Goal: Communication & Community: Answer question/provide support

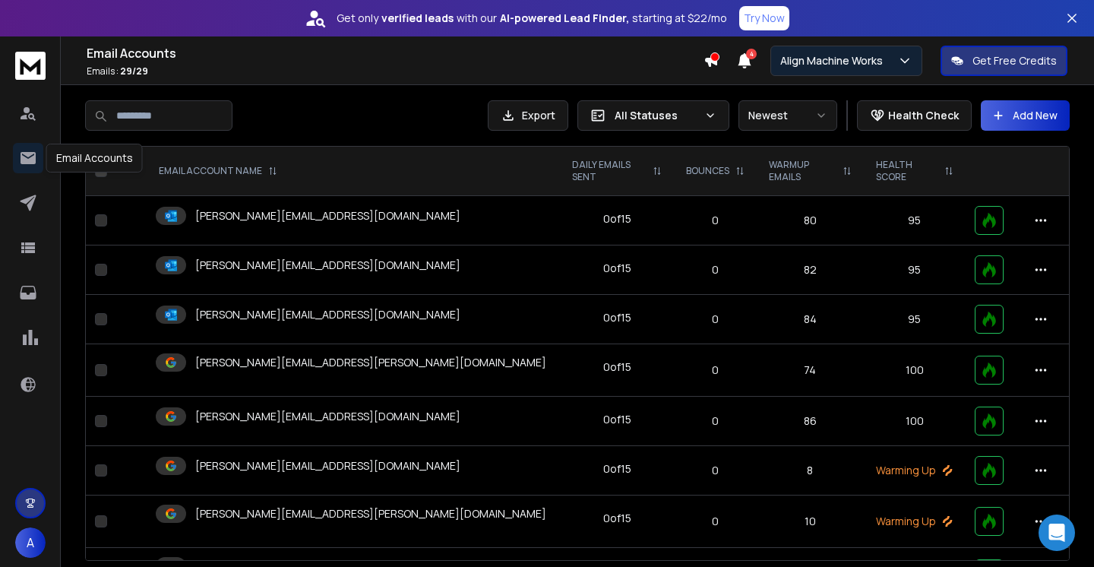
click at [839, 60] on p "Align Machine Works" at bounding box center [834, 60] width 109 height 15
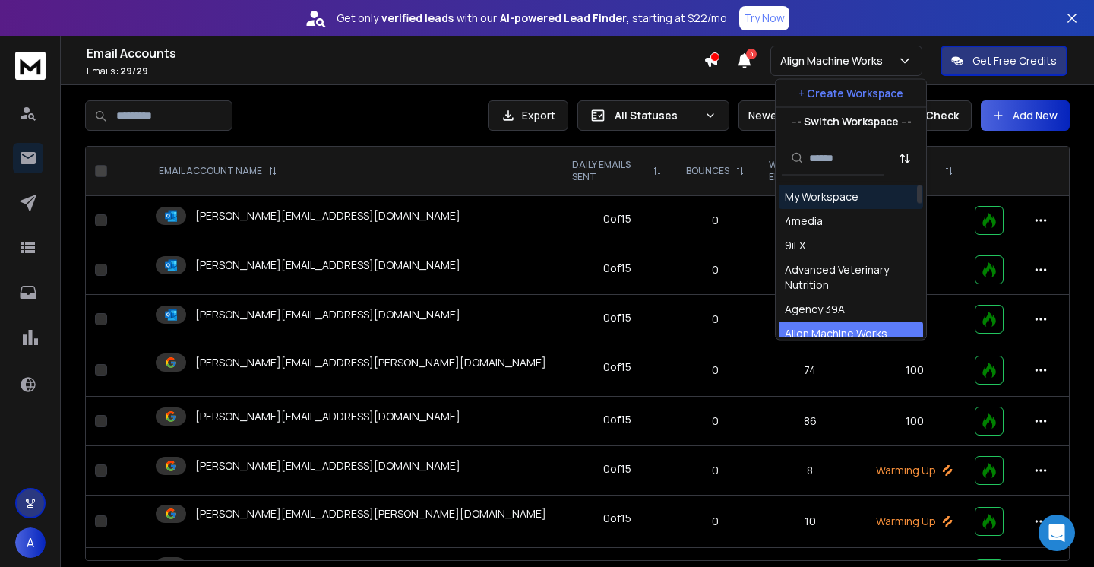
click at [802, 194] on div "My Workspace" at bounding box center [822, 196] width 74 height 15
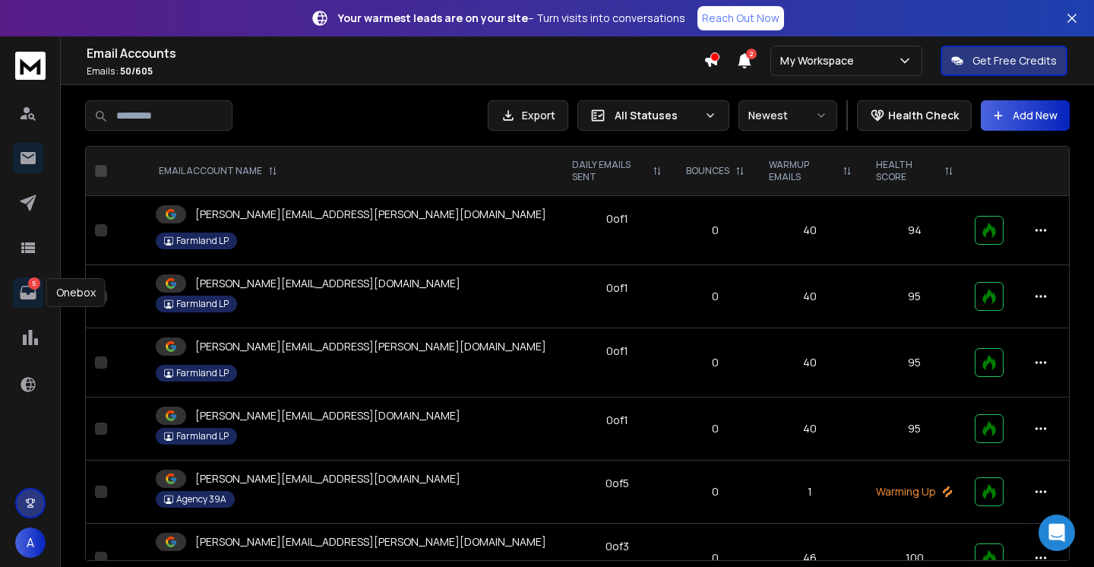
click at [30, 288] on p "5" at bounding box center [34, 283] width 12 height 12
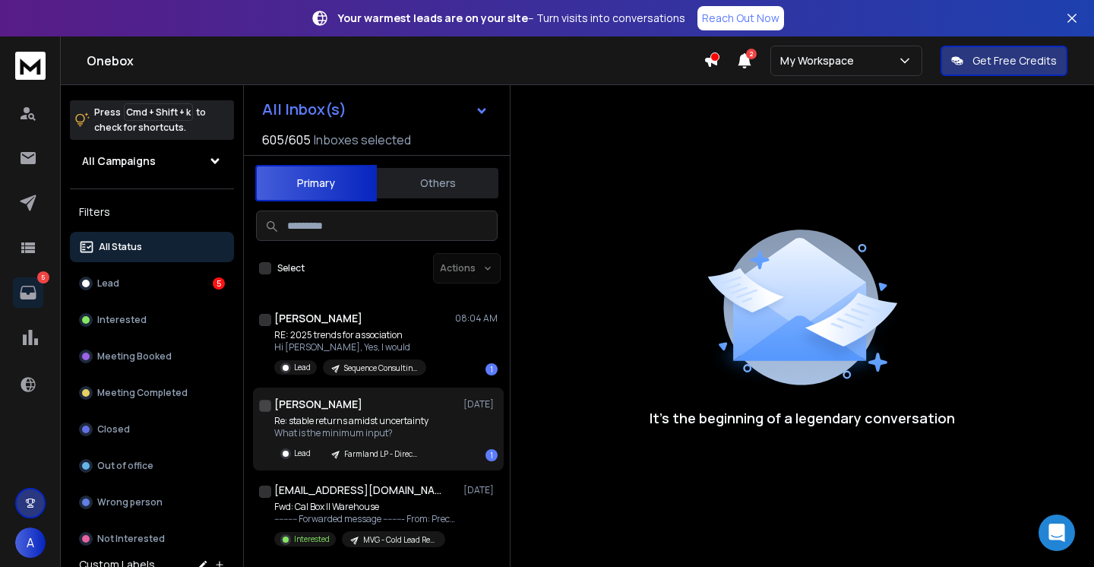
click at [388, 430] on p "What is the minimum input?" at bounding box center [351, 433] width 154 height 12
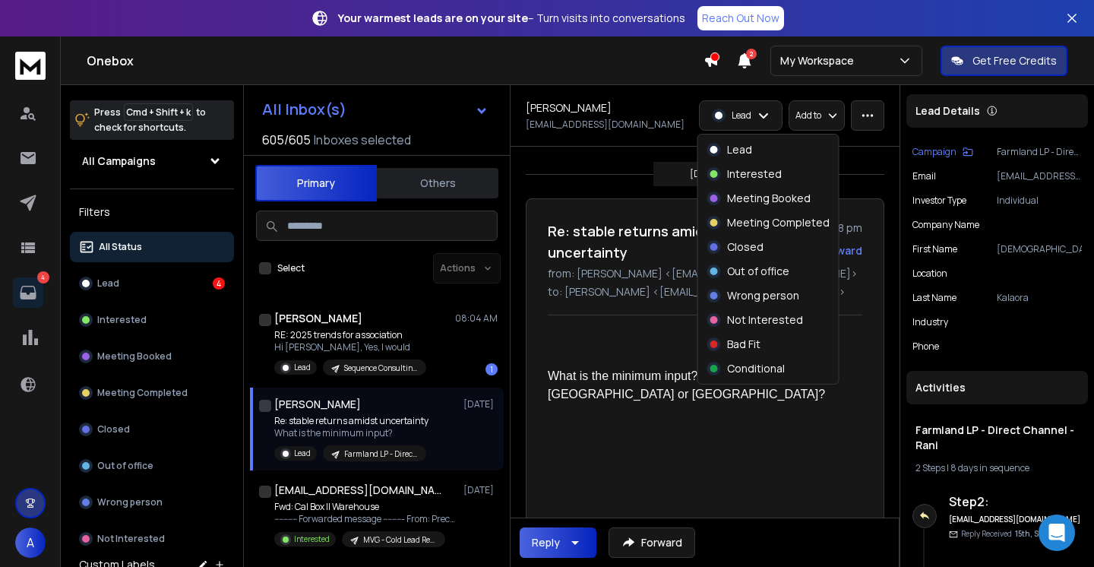
click at [763, 107] on div "Lead" at bounding box center [741, 115] width 82 height 29
click at [742, 164] on div "Interested" at bounding box center [768, 174] width 134 height 24
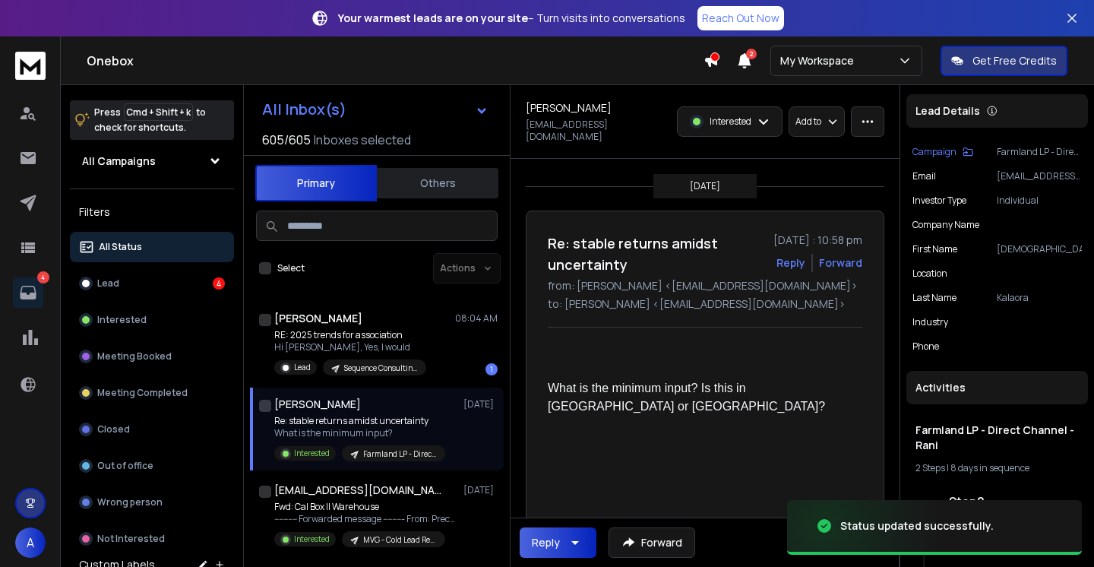
click at [835, 261] on div "Re: stable returns amidst uncertainty 15 September 2025 : 10:58 pm Reply Forward" at bounding box center [705, 254] width 315 height 43
click at [836, 255] on div "Forward" at bounding box center [840, 262] width 43 height 15
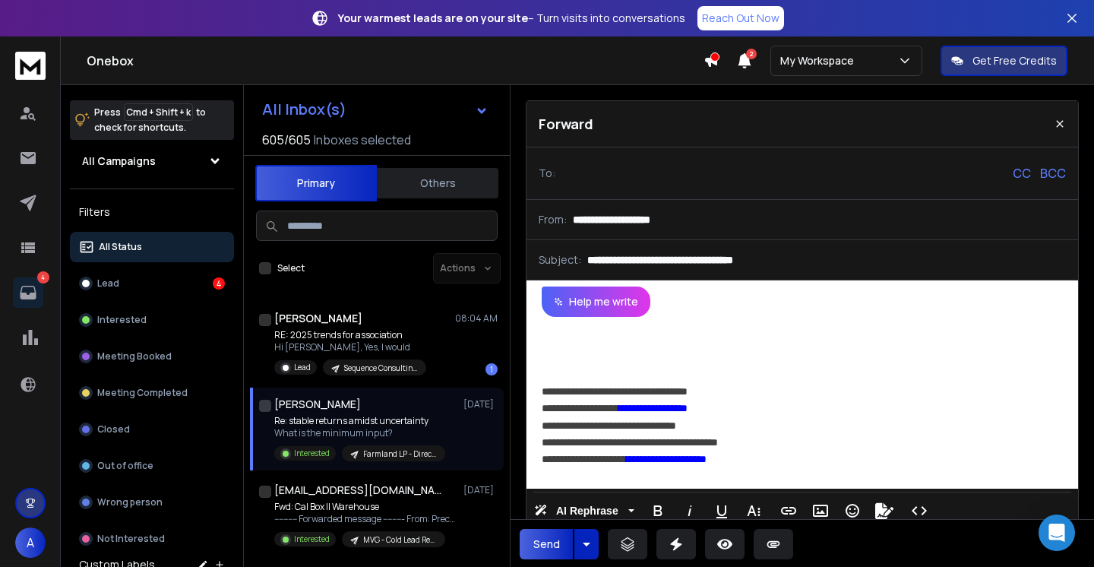
click at [600, 177] on input at bounding box center [615, 173] width 106 height 27
type input "**********"
click at [546, 549] on button "Send" at bounding box center [546, 544] width 53 height 30
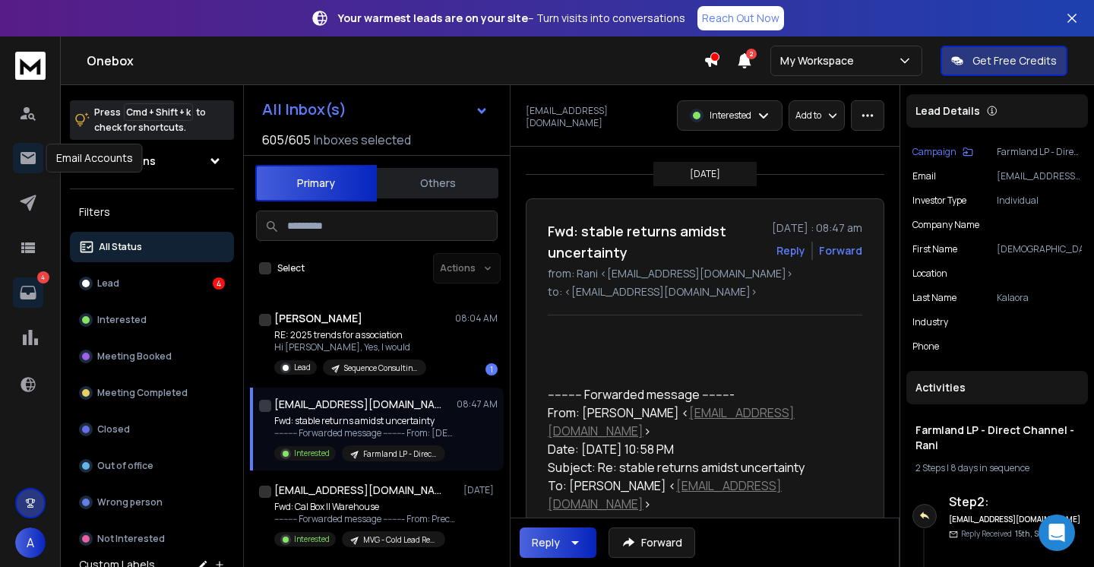
click at [28, 166] on icon at bounding box center [28, 158] width 18 height 18
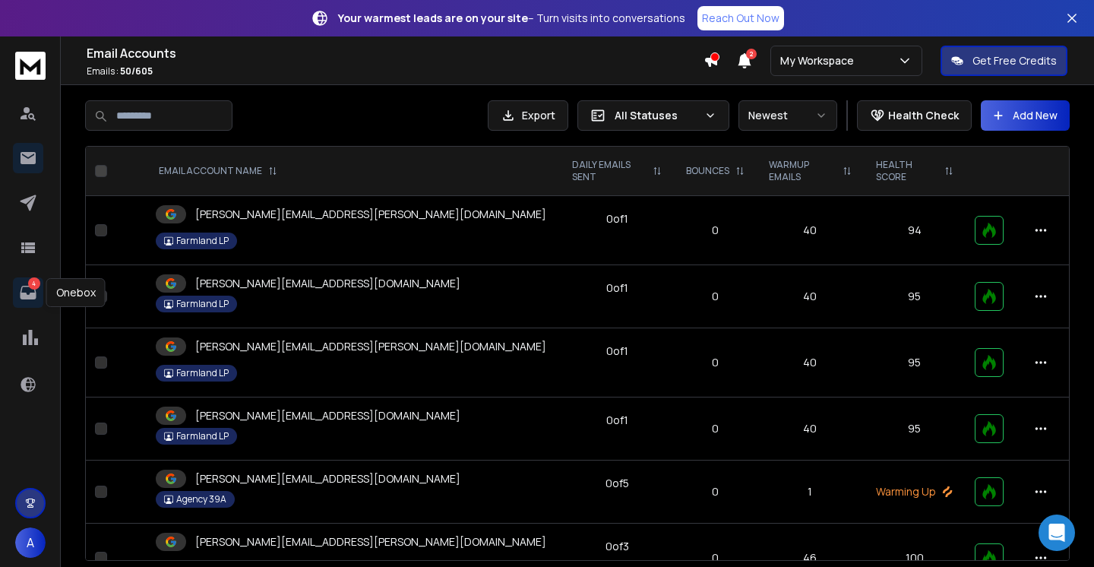
click at [26, 301] on icon at bounding box center [28, 292] width 18 height 18
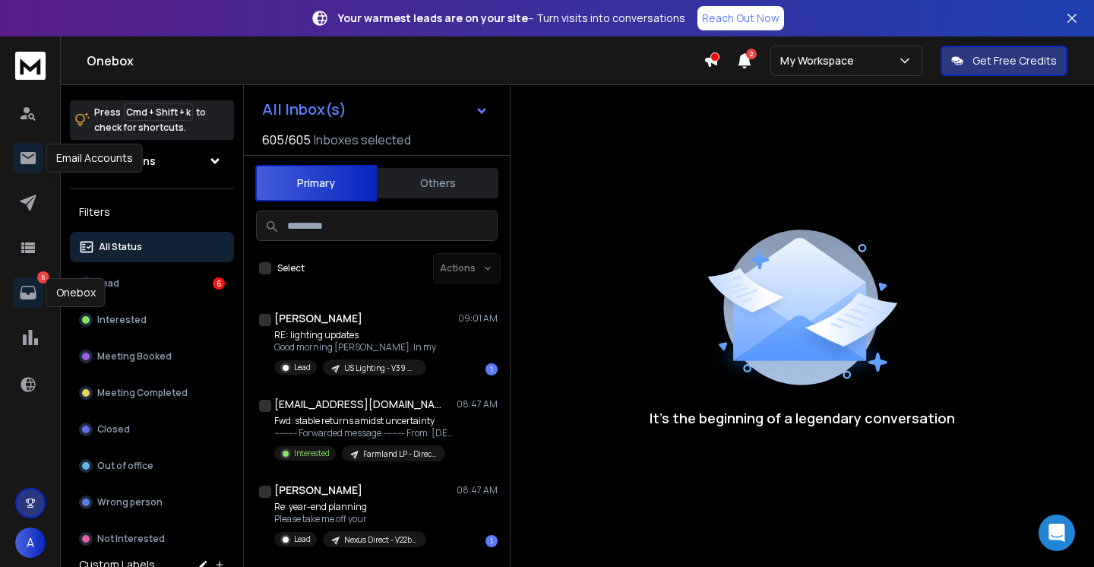
click at [30, 152] on icon at bounding box center [28, 158] width 15 height 12
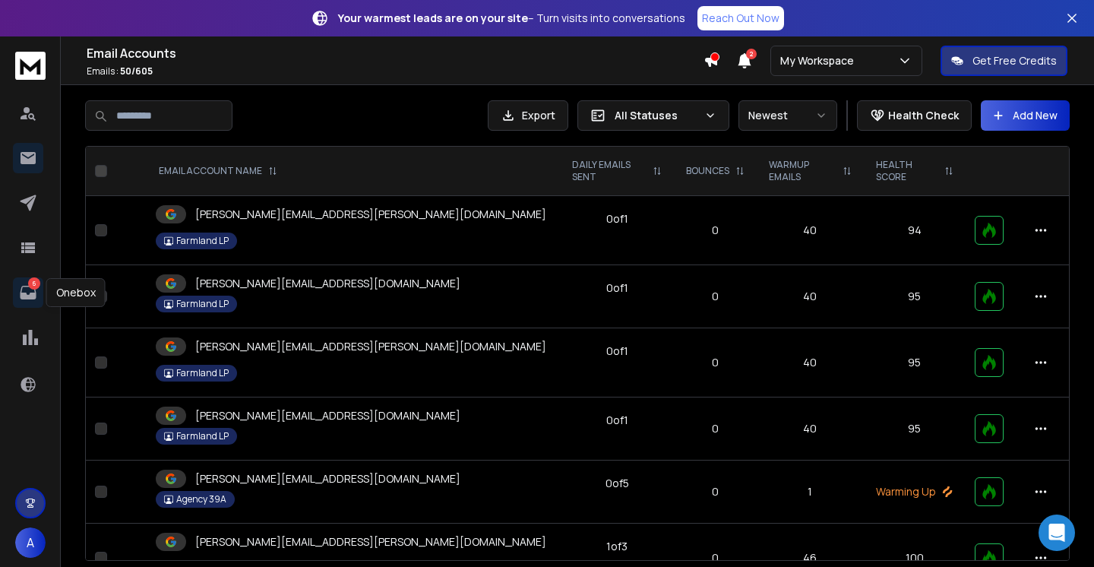
click at [22, 290] on icon at bounding box center [28, 292] width 18 height 18
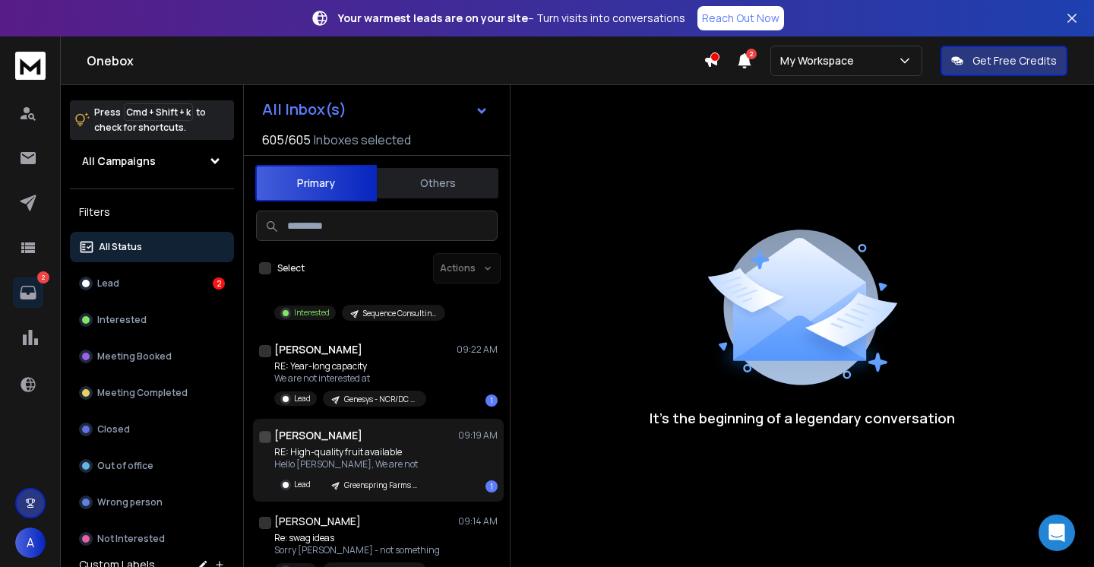
scroll to position [20, 0]
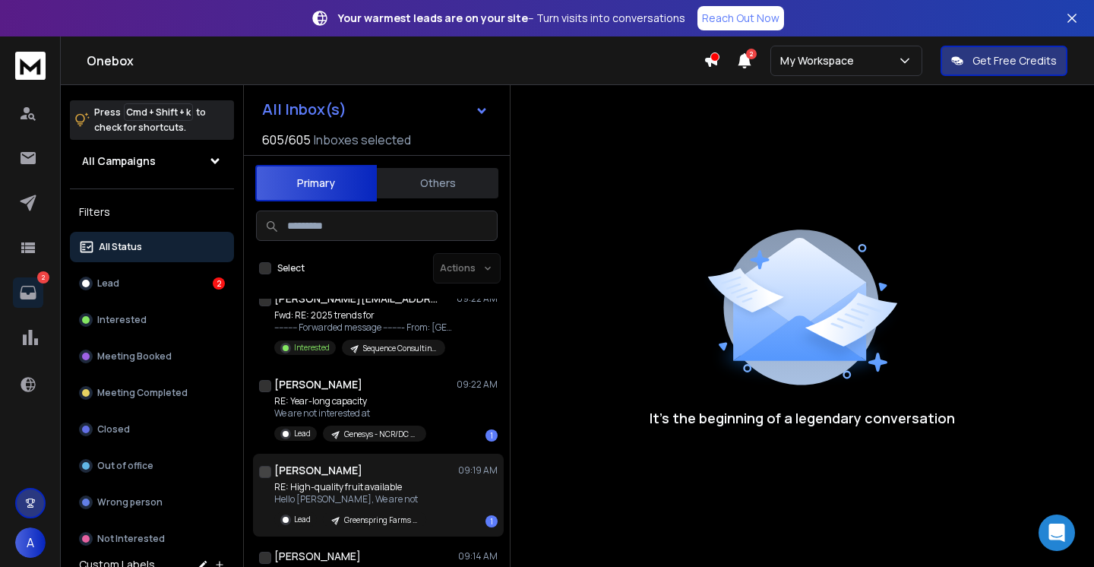
click at [374, 489] on p "RE: High-quality fruit available" at bounding box center [350, 487] width 152 height 12
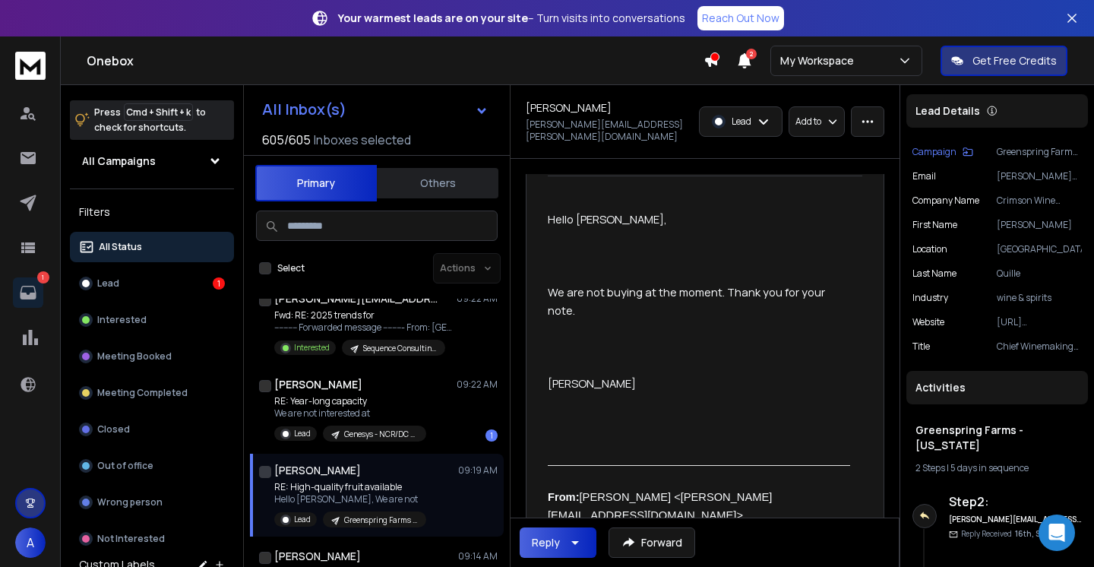
scroll to position [0, 0]
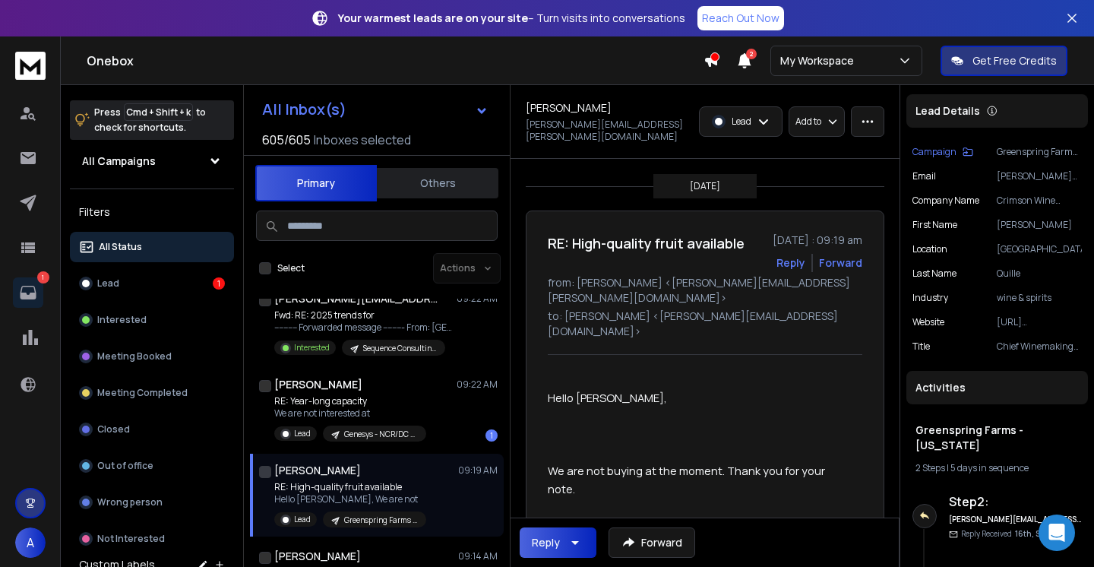
click at [862, 255] on div "Forward" at bounding box center [840, 262] width 43 height 15
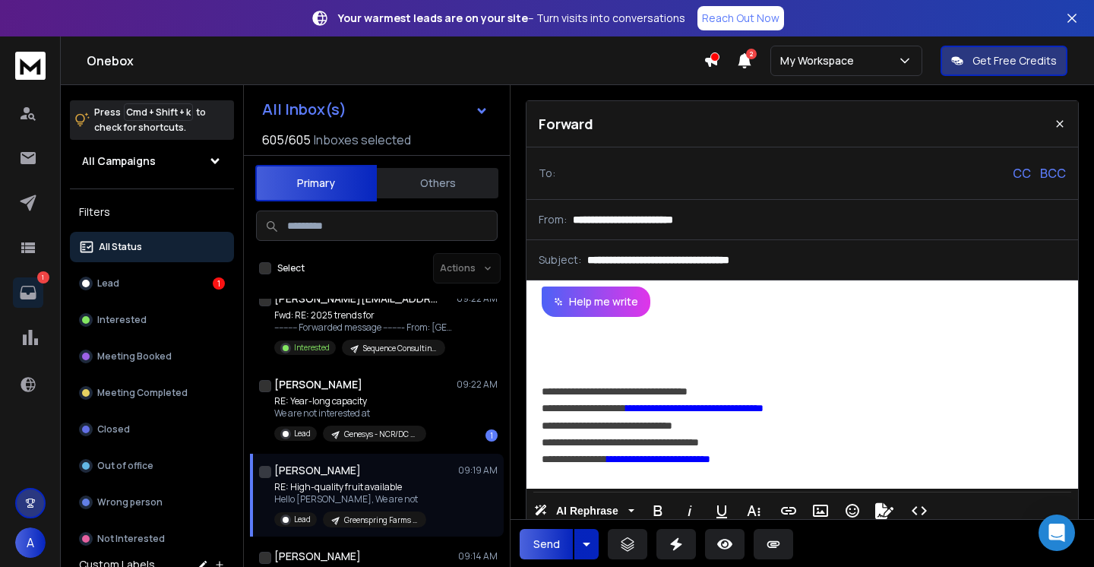
click at [695, 166] on div at bounding box center [784, 173] width 445 height 27
click at [668, 179] on input at bounding box center [615, 173] width 106 height 27
type input "**********"
click at [540, 544] on button "Send" at bounding box center [546, 544] width 53 height 30
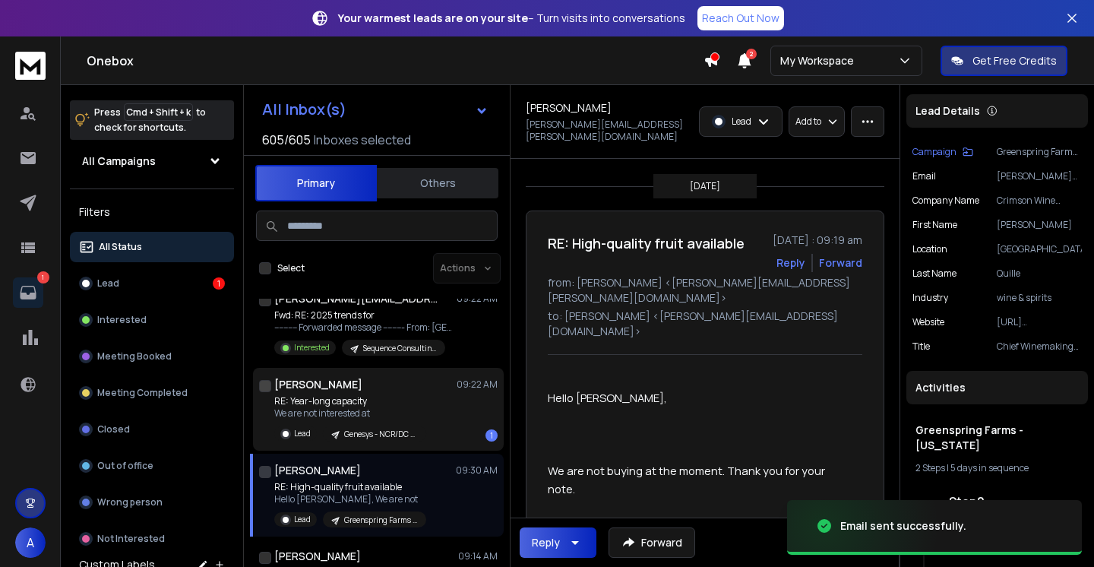
click at [337, 408] on p "We are not interested at" at bounding box center [350, 413] width 152 height 12
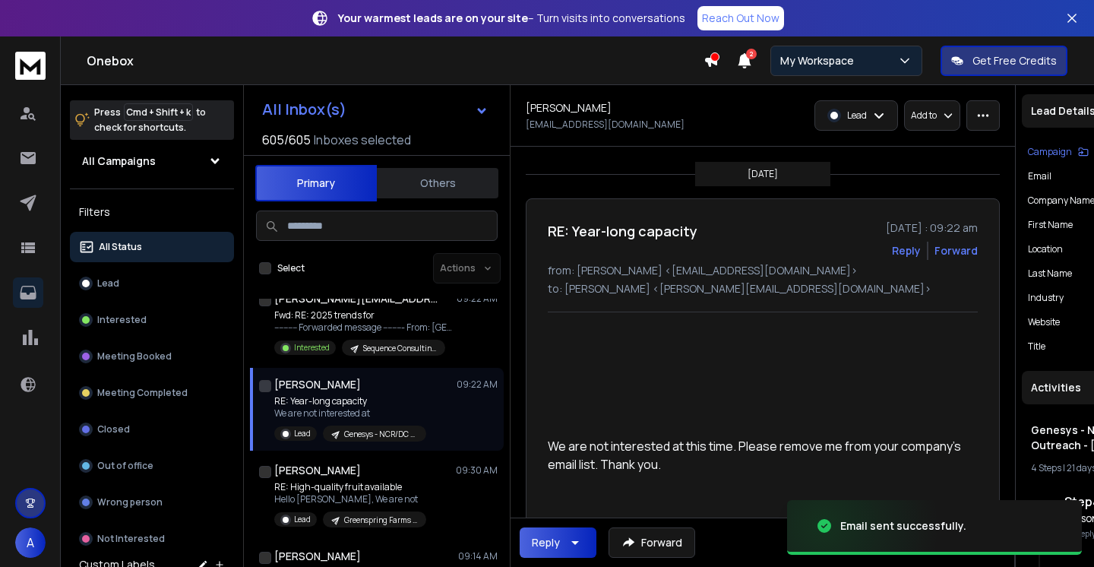
click at [815, 61] on p "My Workspace" at bounding box center [820, 60] width 80 height 15
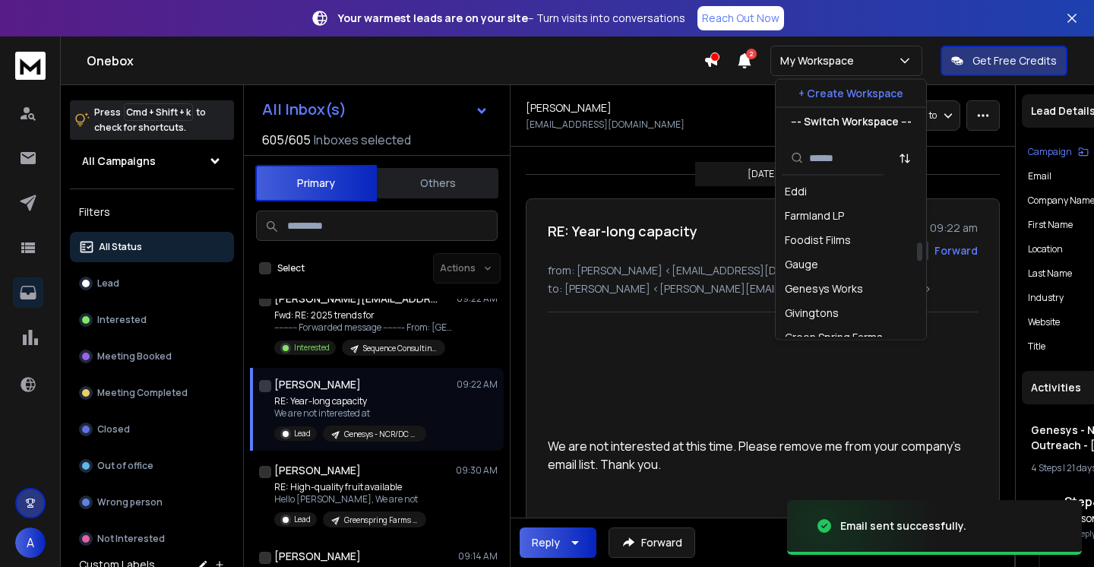
scroll to position [514, 0]
click at [837, 280] on div "Genesys Works" at bounding box center [824, 287] width 78 height 15
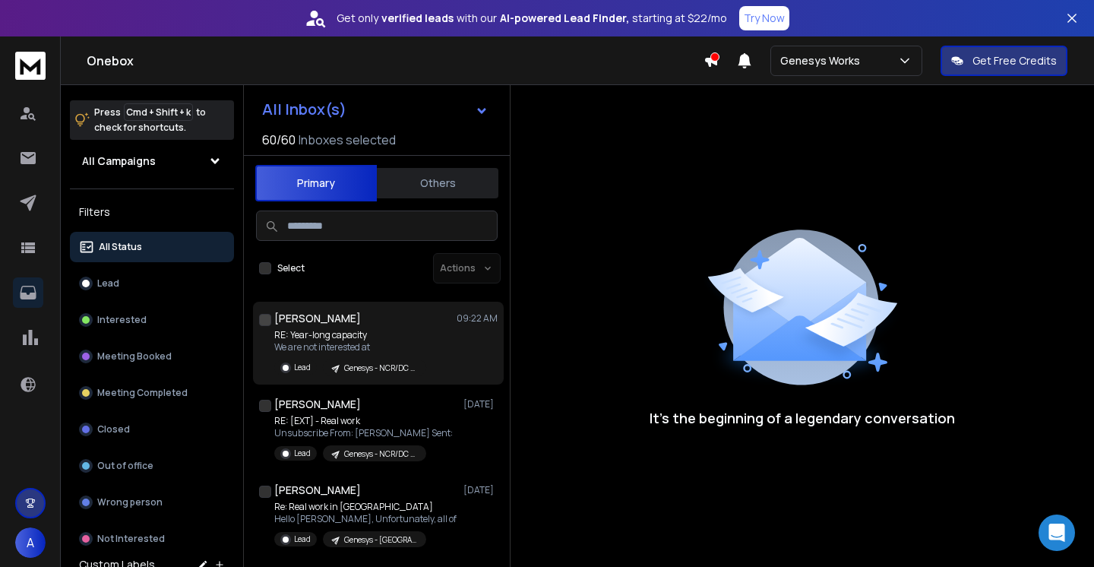
click at [359, 350] on p "We are not interested at" at bounding box center [350, 347] width 152 height 12
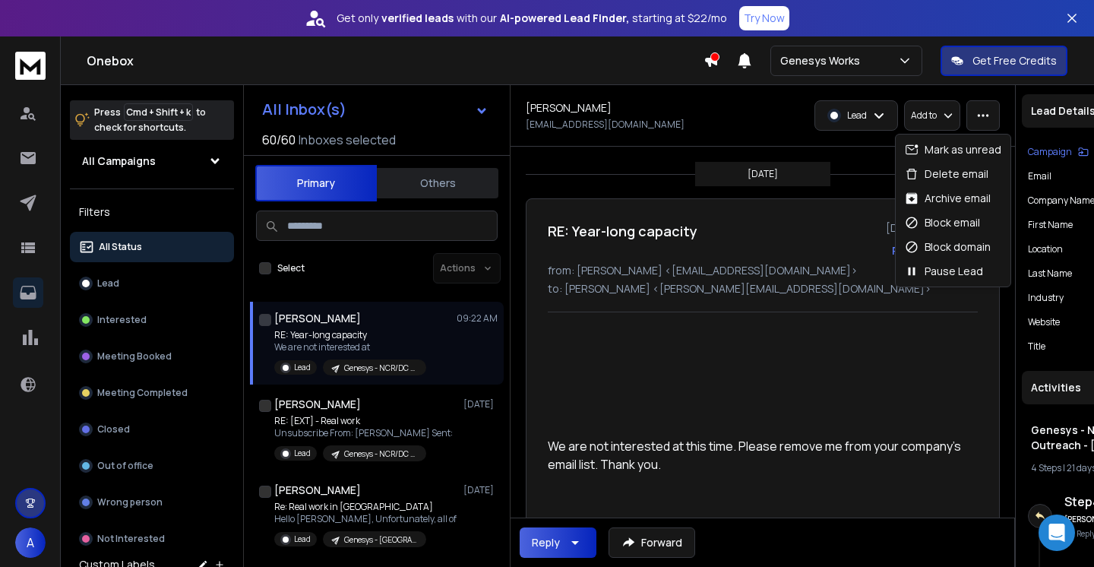
click at [990, 121] on icon "button" at bounding box center [983, 116] width 14 height 14
click at [935, 224] on div "Block email" at bounding box center [942, 222] width 75 height 15
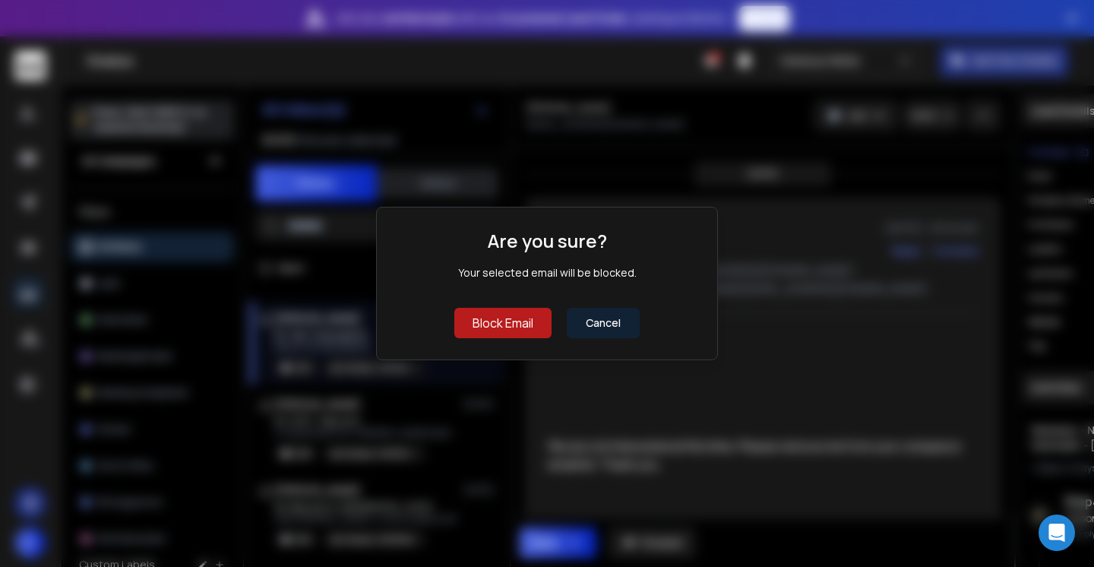
click at [519, 317] on button "Block Email" at bounding box center [502, 323] width 97 height 30
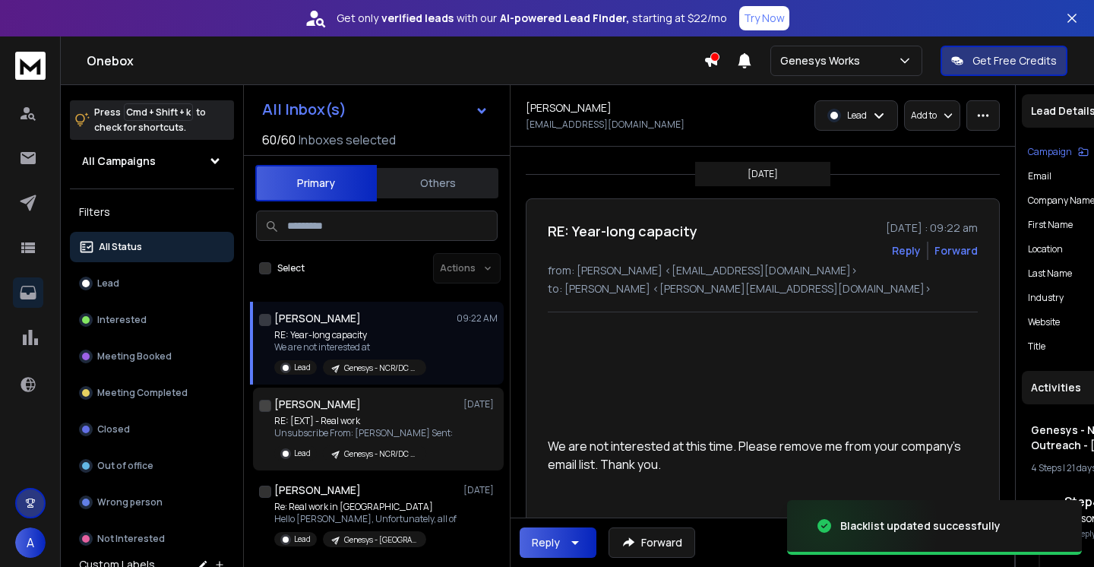
click at [340, 415] on p "RE: [EXT] - Real work" at bounding box center [363, 421] width 179 height 12
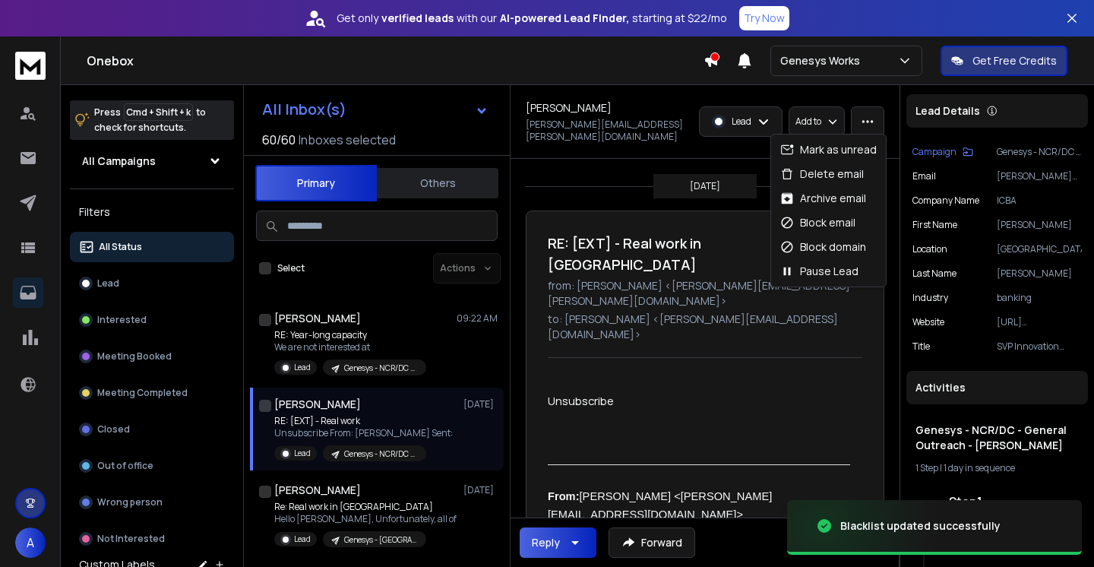
click at [863, 120] on icon "button" at bounding box center [868, 122] width 14 height 14
click at [831, 228] on div "Block email" at bounding box center [817, 222] width 75 height 15
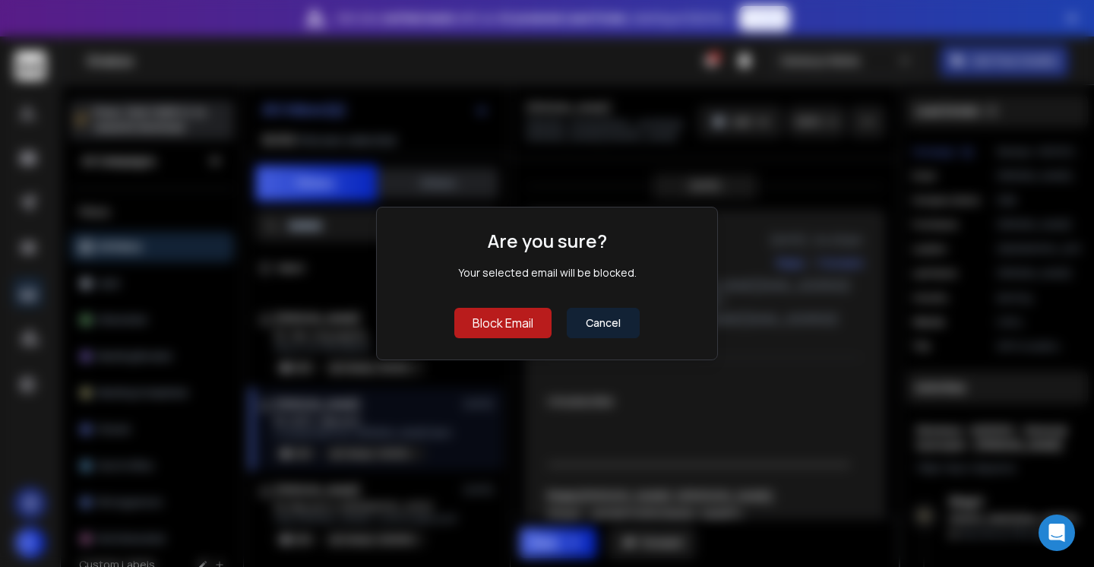
click at [502, 323] on button "Block Email" at bounding box center [502, 323] width 97 height 30
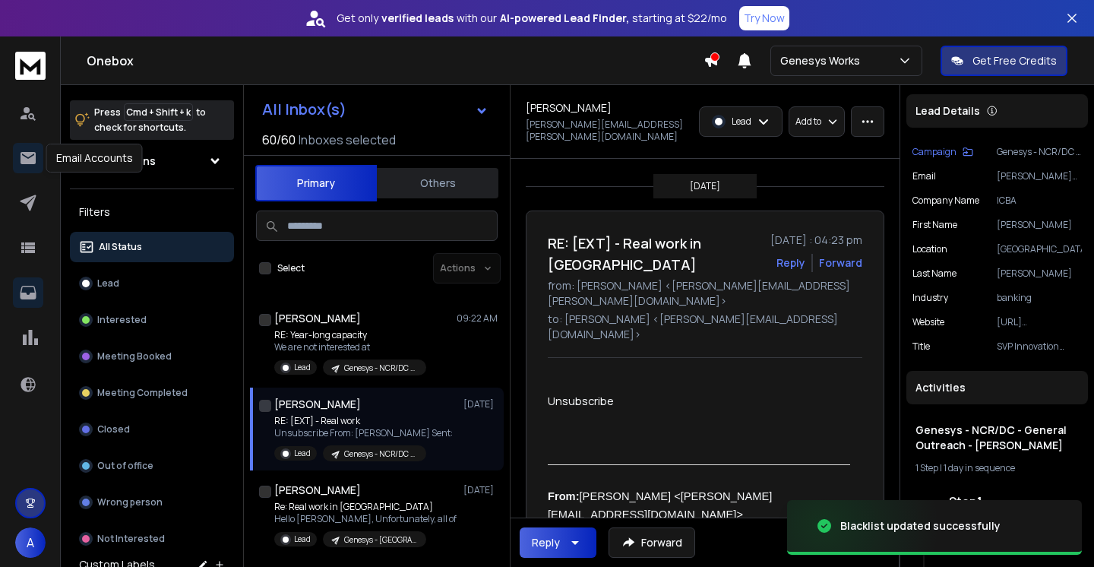
click at [33, 163] on icon at bounding box center [28, 158] width 15 height 12
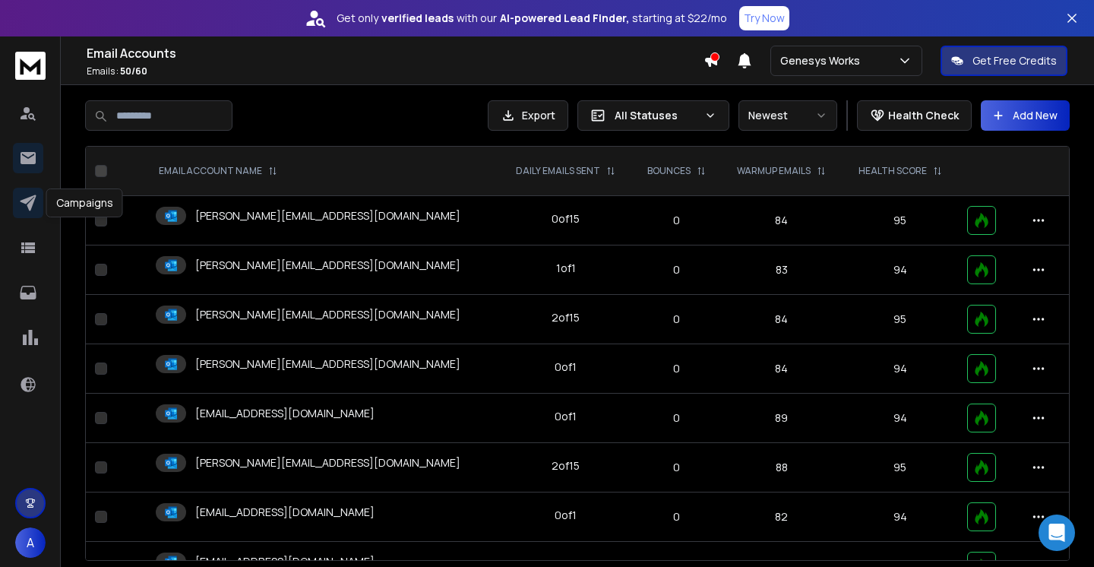
click at [36, 202] on link at bounding box center [28, 203] width 30 height 30
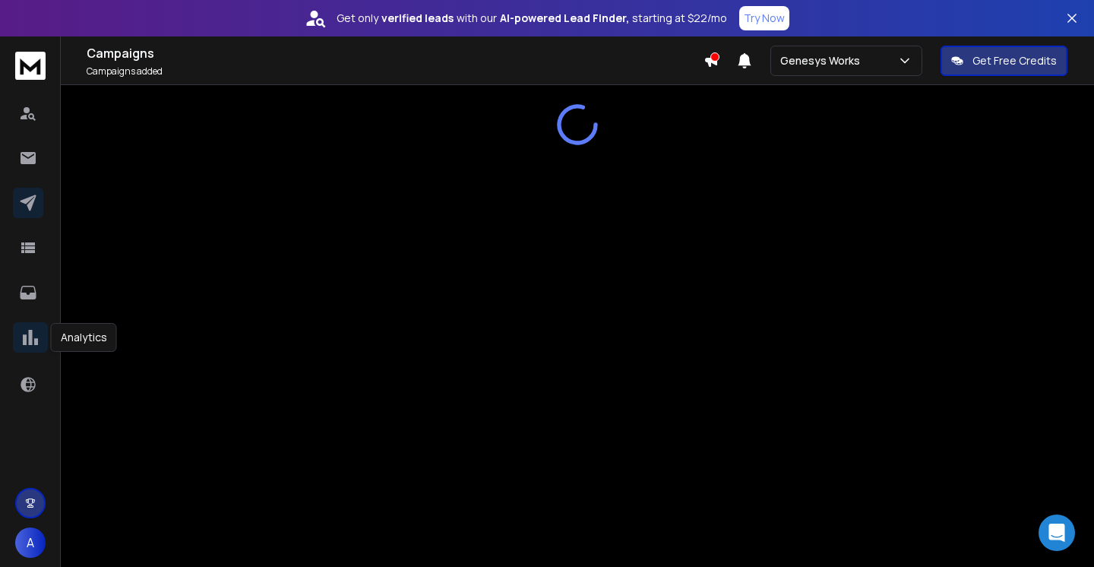
click at [24, 337] on icon at bounding box center [30, 337] width 15 height 15
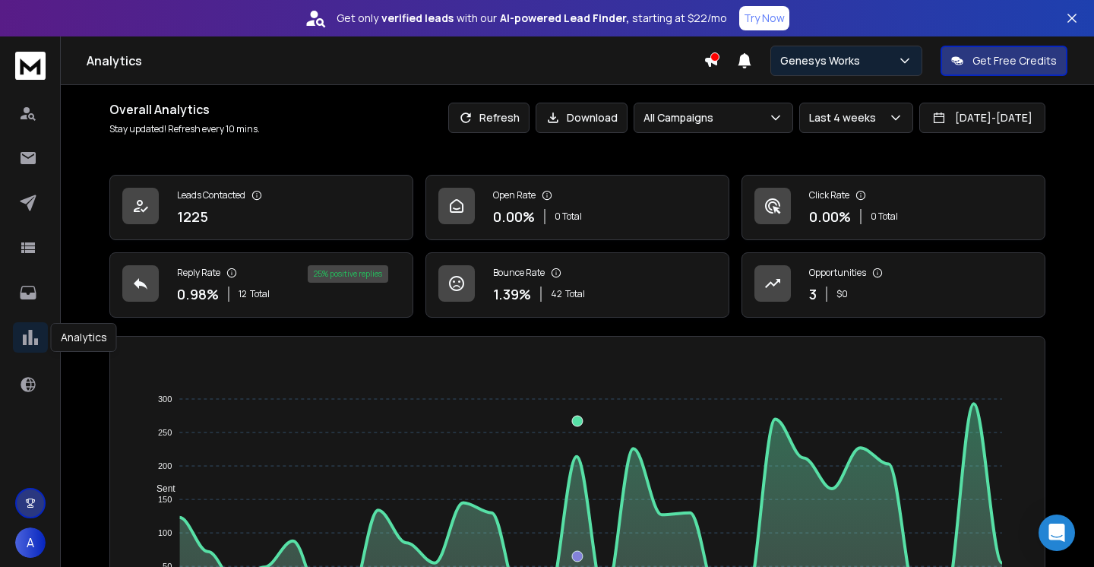
click at [843, 63] on p "Genesys Works" at bounding box center [823, 60] width 86 height 15
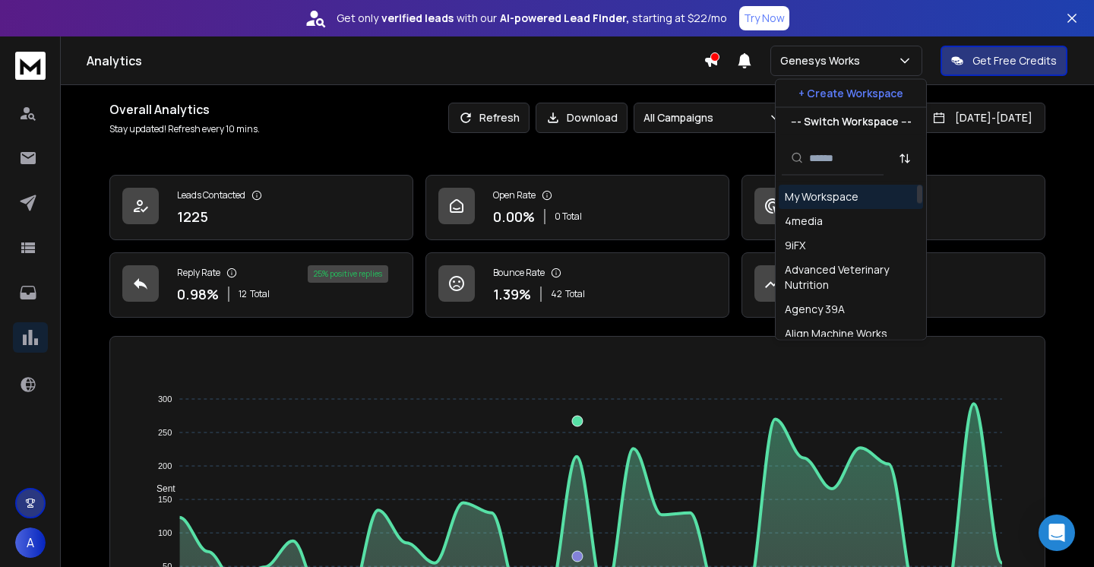
click at [815, 196] on div "My Workspace" at bounding box center [822, 196] width 74 height 15
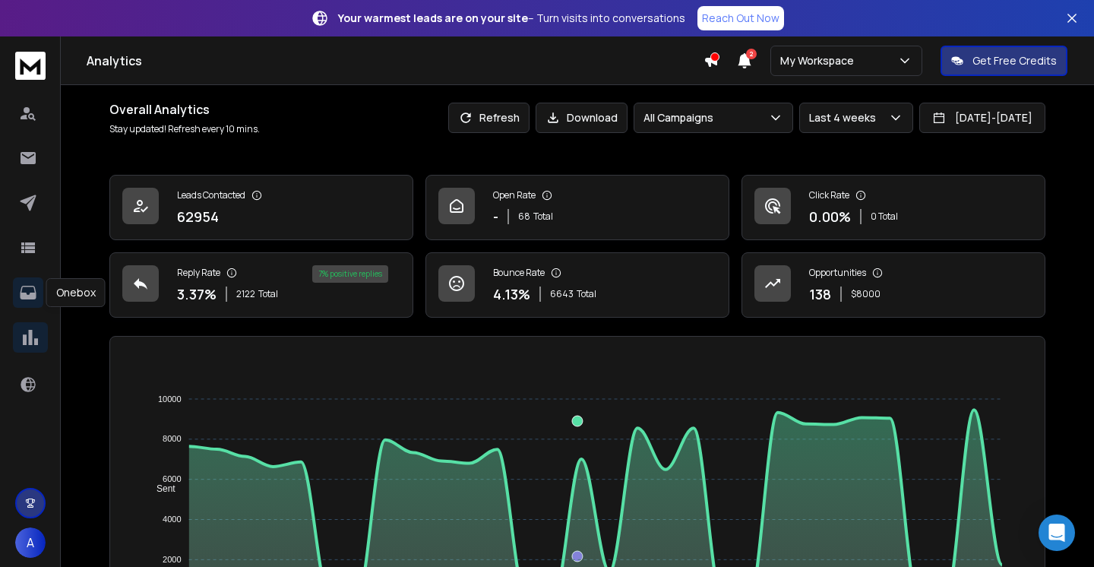
click at [30, 296] on icon at bounding box center [28, 293] width 16 height 14
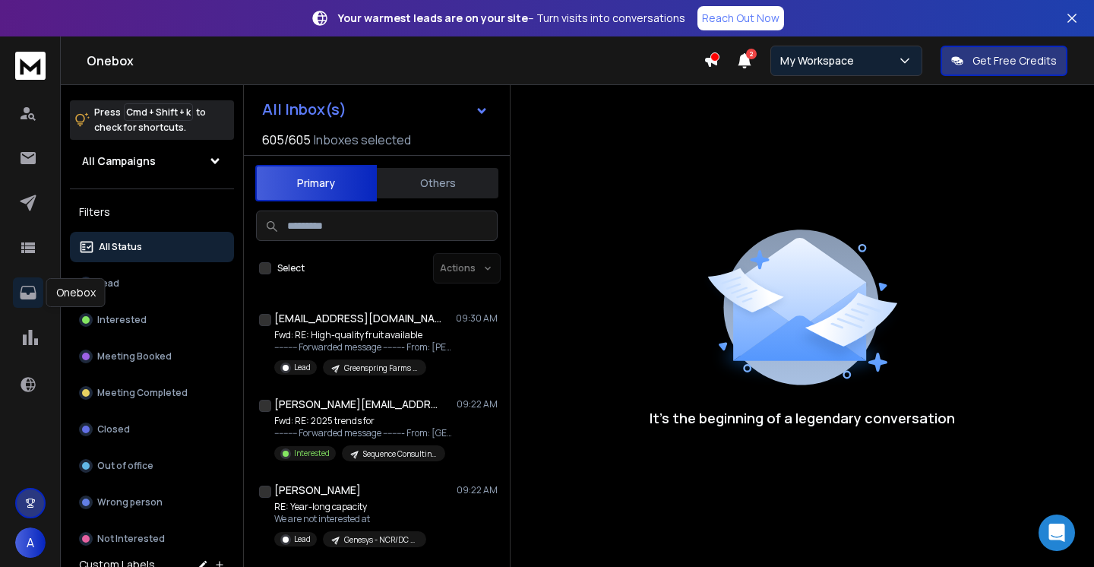
click at [843, 57] on p "My Workspace" at bounding box center [820, 60] width 80 height 15
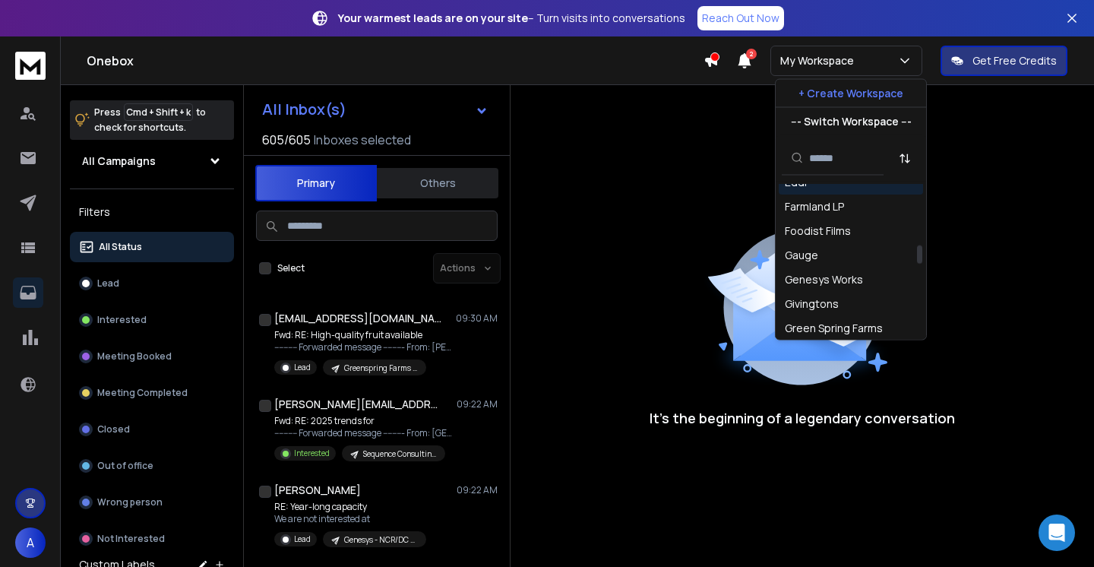
scroll to position [529, 0]
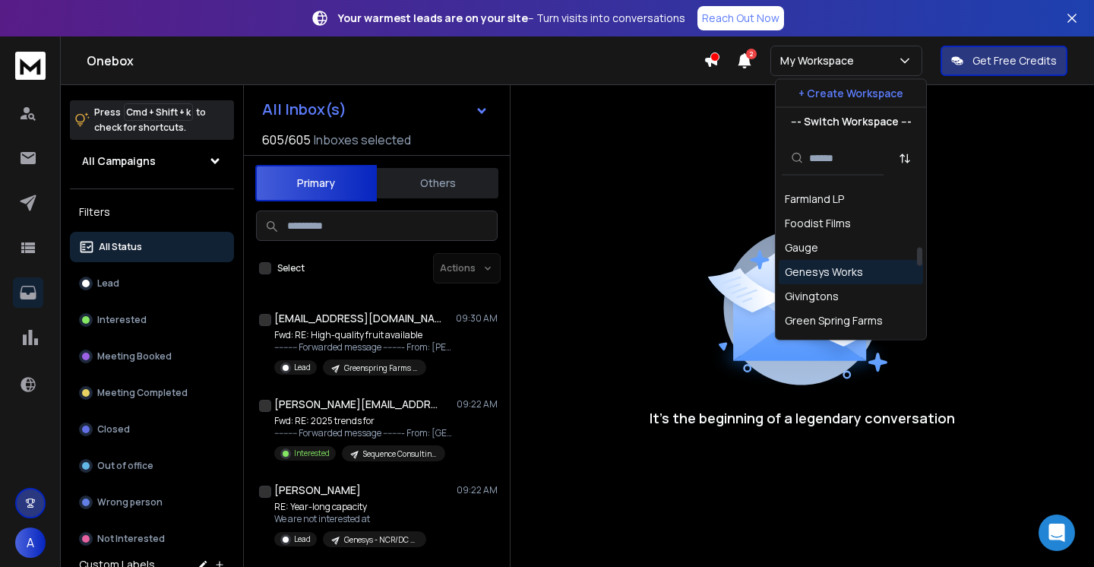
click at [815, 265] on div "Genesys Works" at bounding box center [824, 272] width 78 height 15
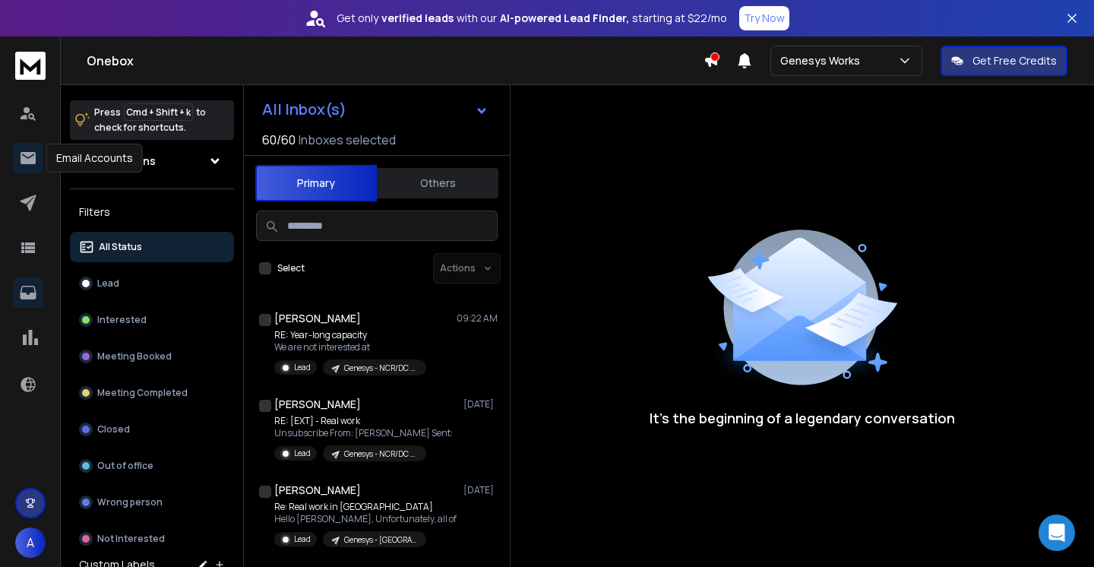
click at [21, 153] on icon at bounding box center [28, 158] width 15 height 12
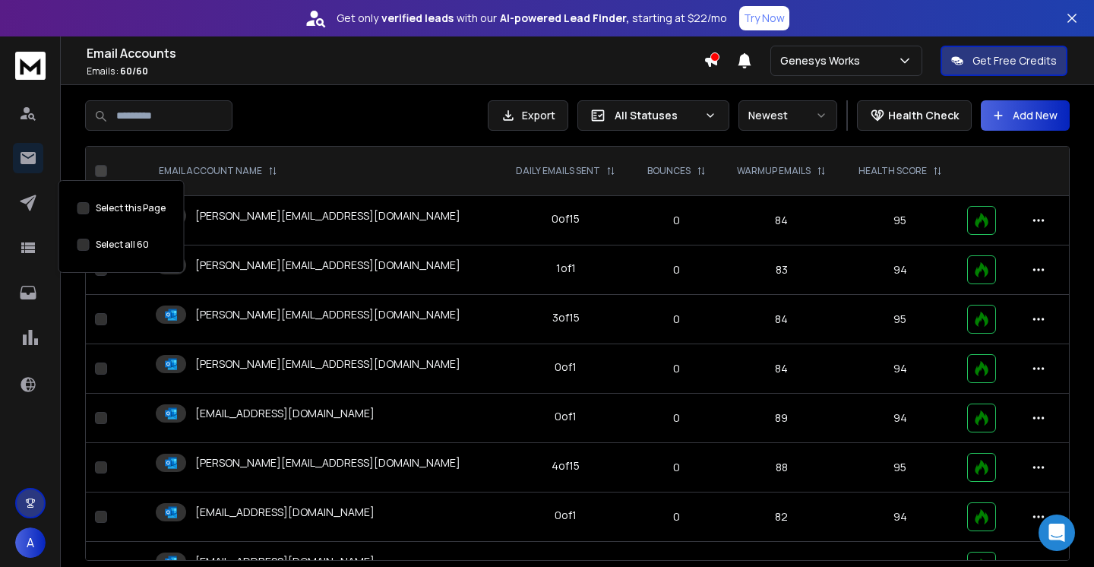
click at [83, 248] on button "Select this Page" at bounding box center [84, 245] width 12 height 12
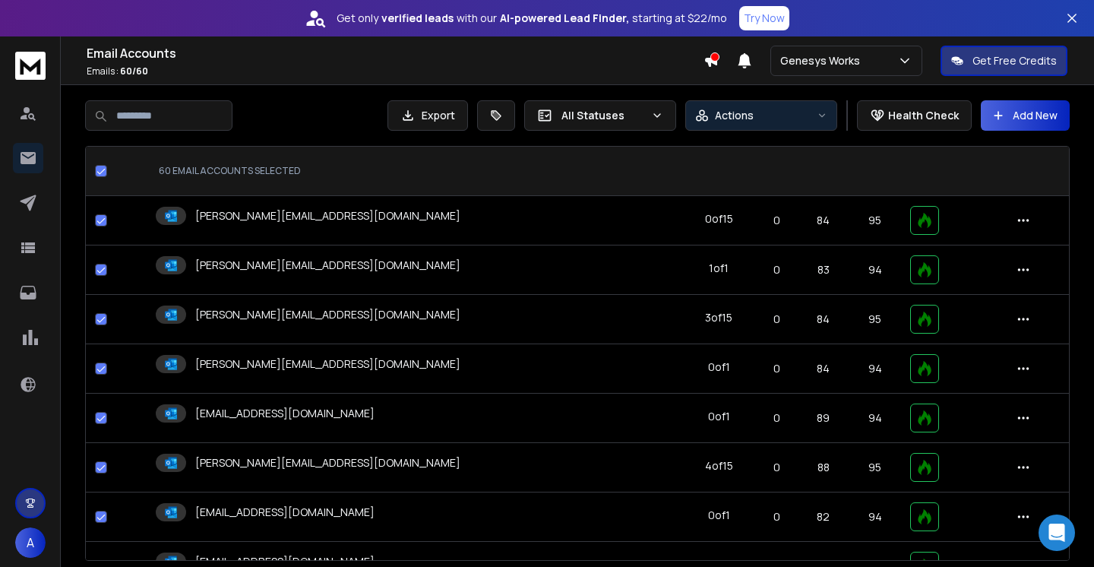
click at [775, 118] on div "Actions" at bounding box center [753, 115] width 116 height 15
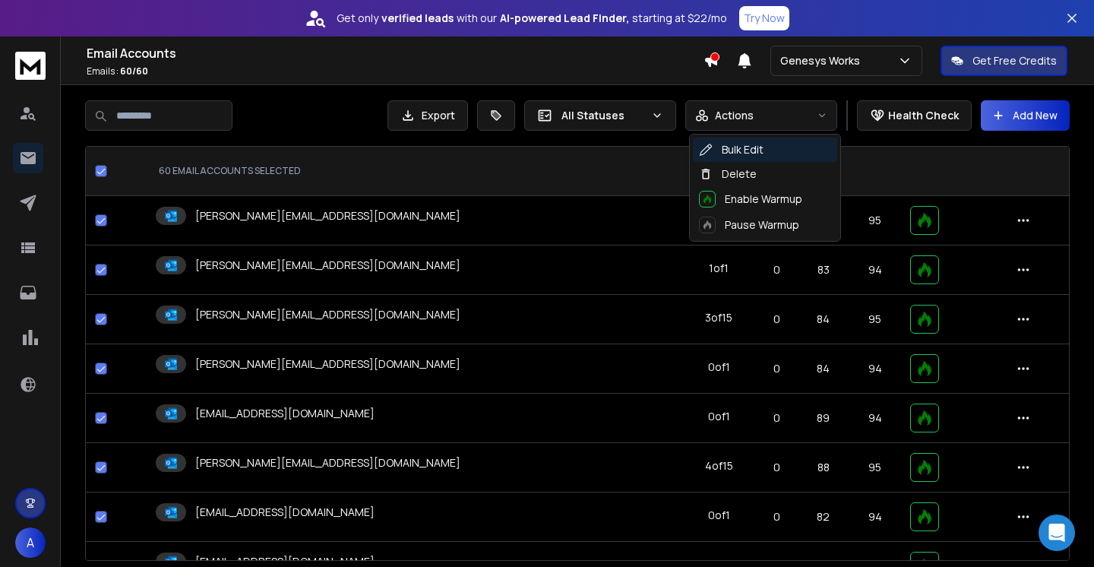
click at [754, 149] on div "Bulk Edit" at bounding box center [731, 149] width 65 height 15
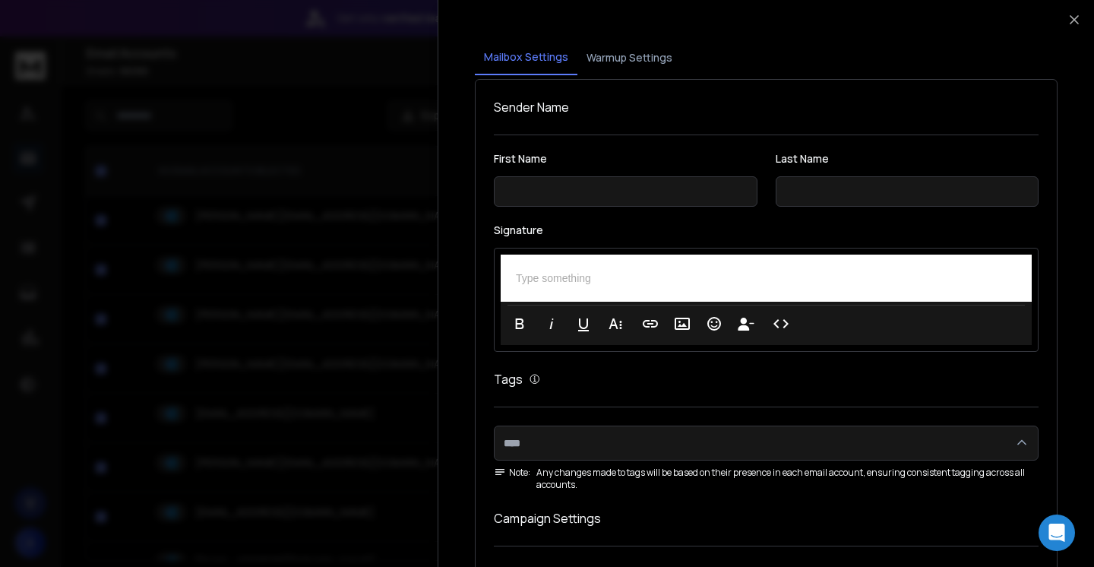
click at [641, 65] on button "Warmup Settings" at bounding box center [630, 57] width 104 height 33
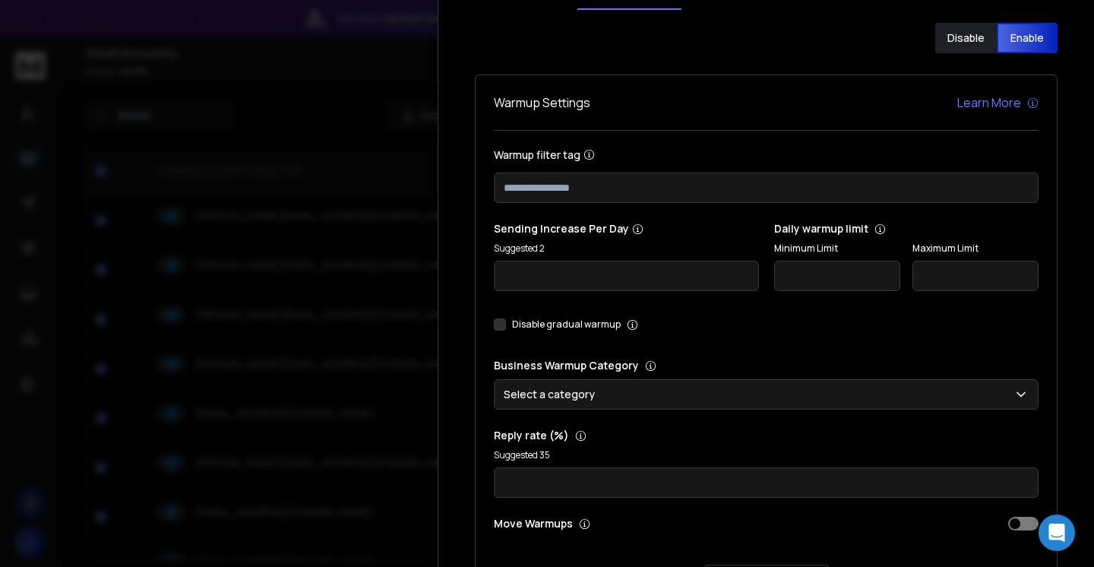
scroll to position [76, 0]
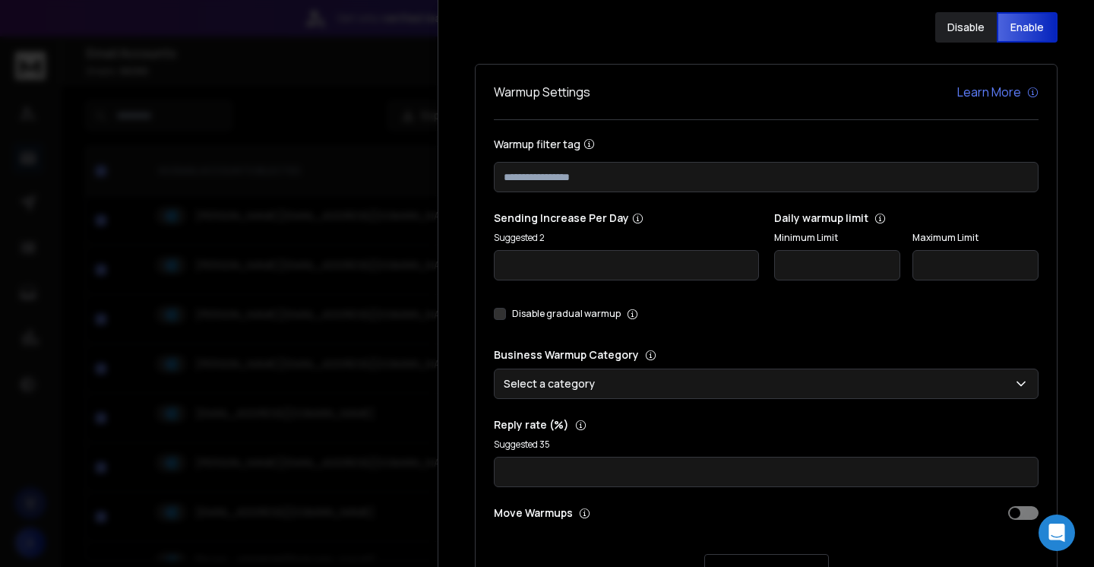
click at [813, 267] on input "number" at bounding box center [837, 265] width 126 height 30
click at [963, 260] on input "number" at bounding box center [976, 265] width 126 height 30
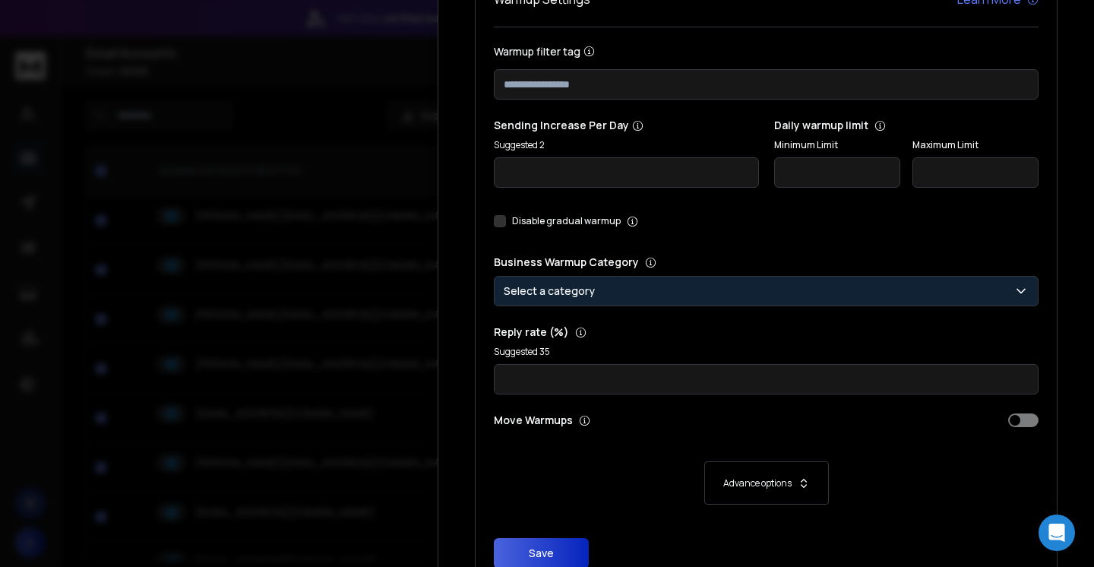
scroll to position [232, 0]
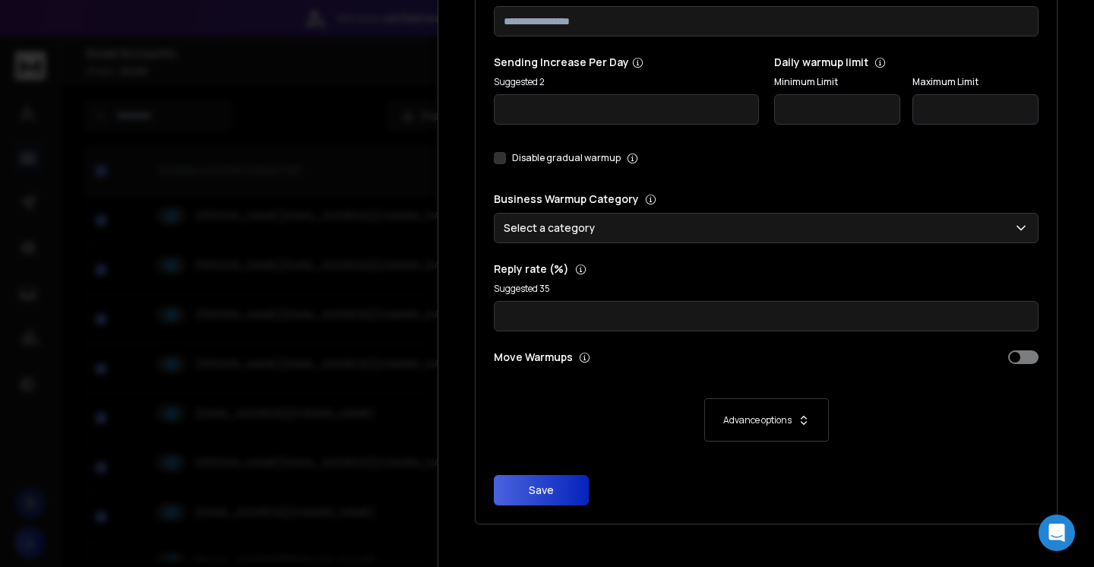
type input "*"
click at [521, 486] on button "Save" at bounding box center [541, 490] width 95 height 30
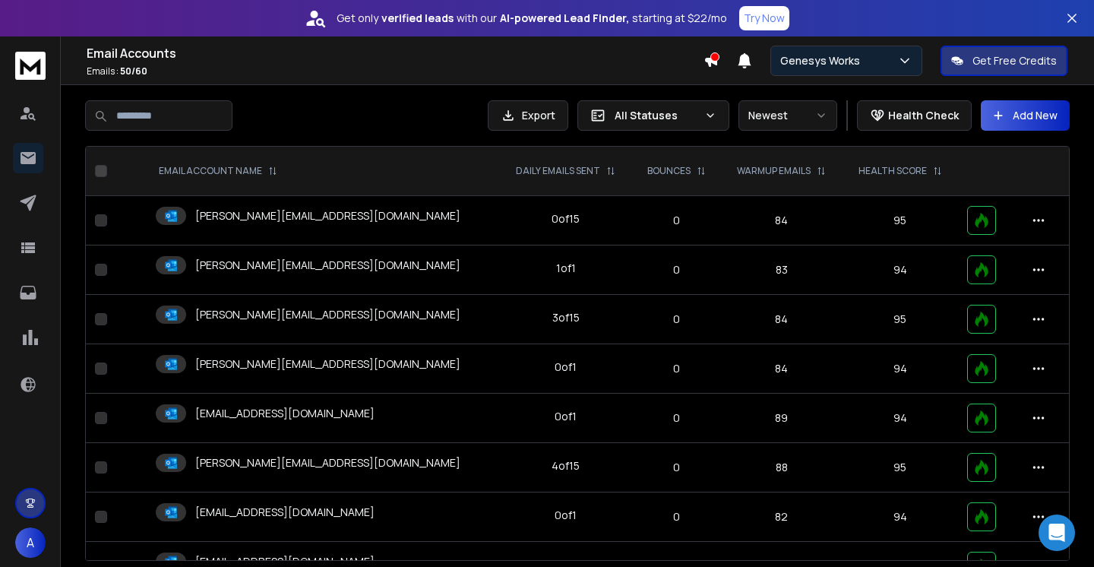
click at [825, 65] on p "Genesys Works" at bounding box center [823, 60] width 86 height 15
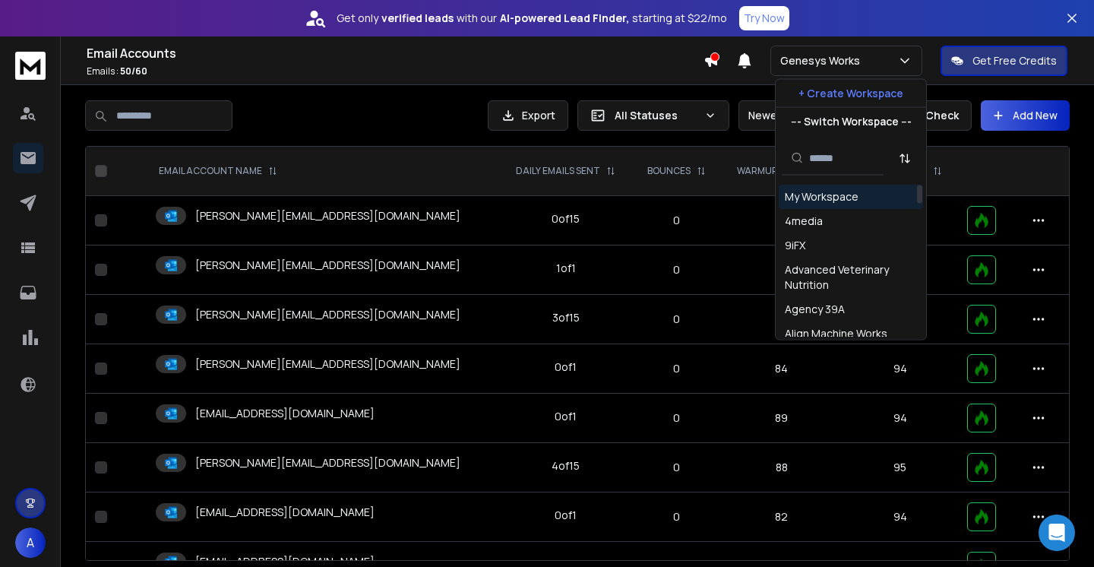
click at [797, 203] on div "My Workspace" at bounding box center [822, 196] width 74 height 15
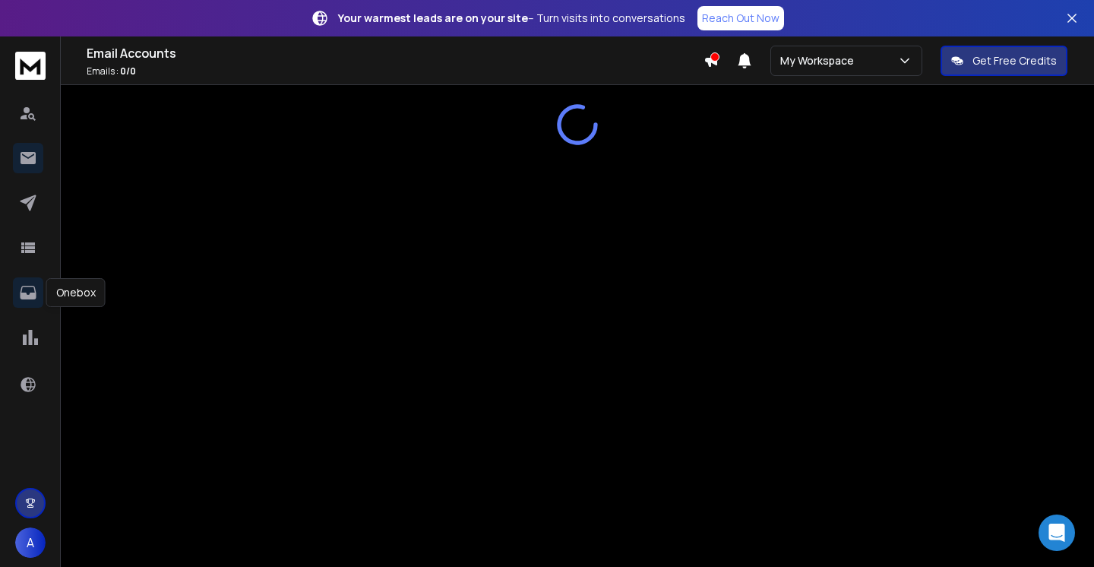
click at [25, 296] on icon at bounding box center [28, 293] width 16 height 14
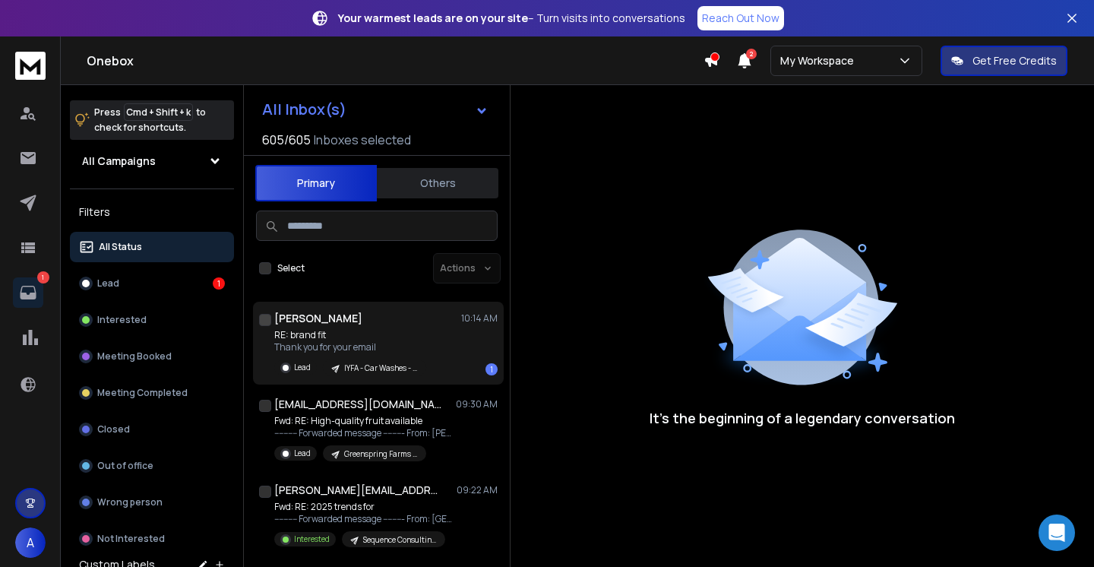
click at [325, 336] on p "RE: brand fit" at bounding box center [350, 335] width 152 height 12
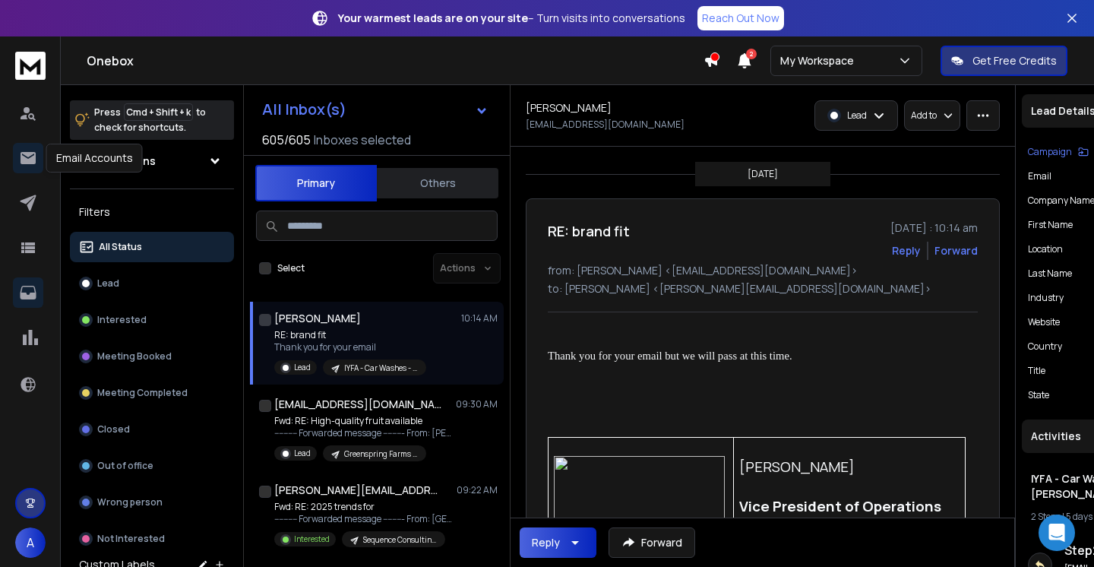
click at [20, 152] on icon at bounding box center [28, 158] width 18 height 18
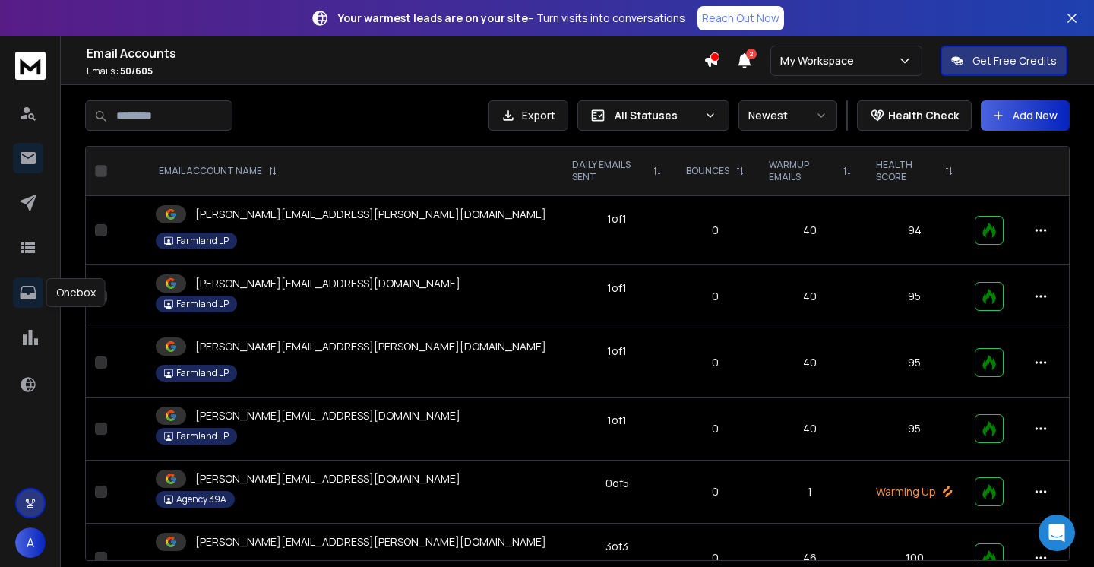
click at [28, 299] on icon at bounding box center [28, 292] width 18 height 18
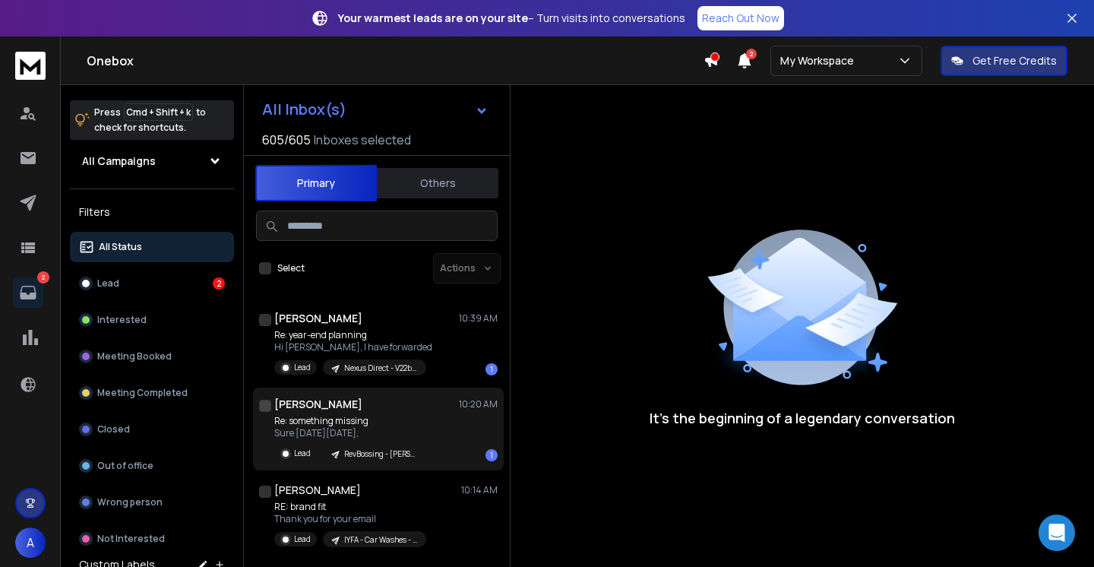
click at [399, 438] on p "Sure On Tue, Sep 16," at bounding box center [350, 433] width 152 height 12
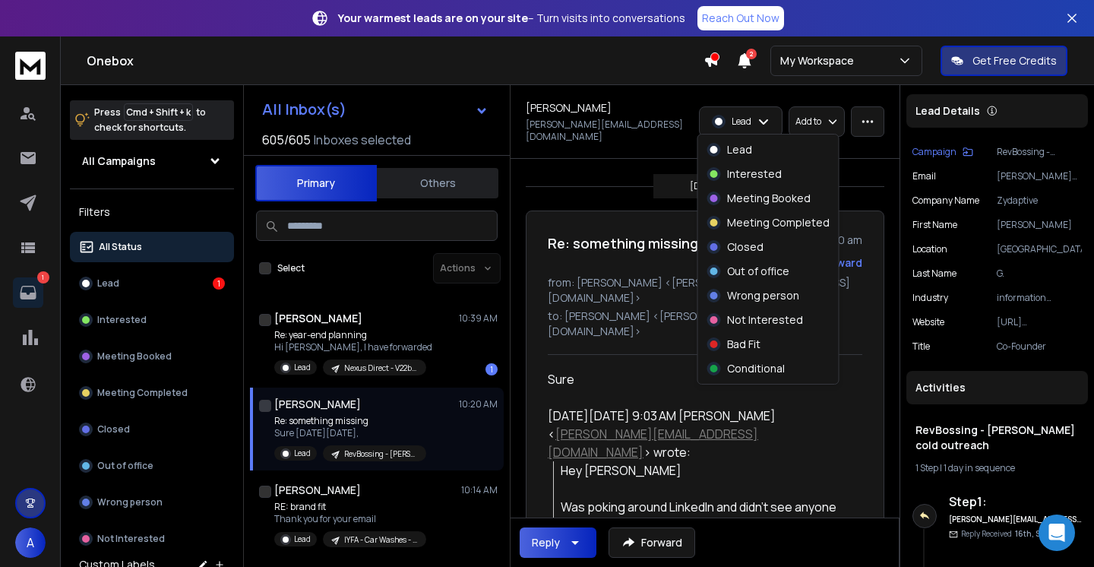
click at [751, 112] on div "Lead" at bounding box center [741, 121] width 82 height 29
click at [744, 177] on p "Interested" at bounding box center [754, 173] width 55 height 15
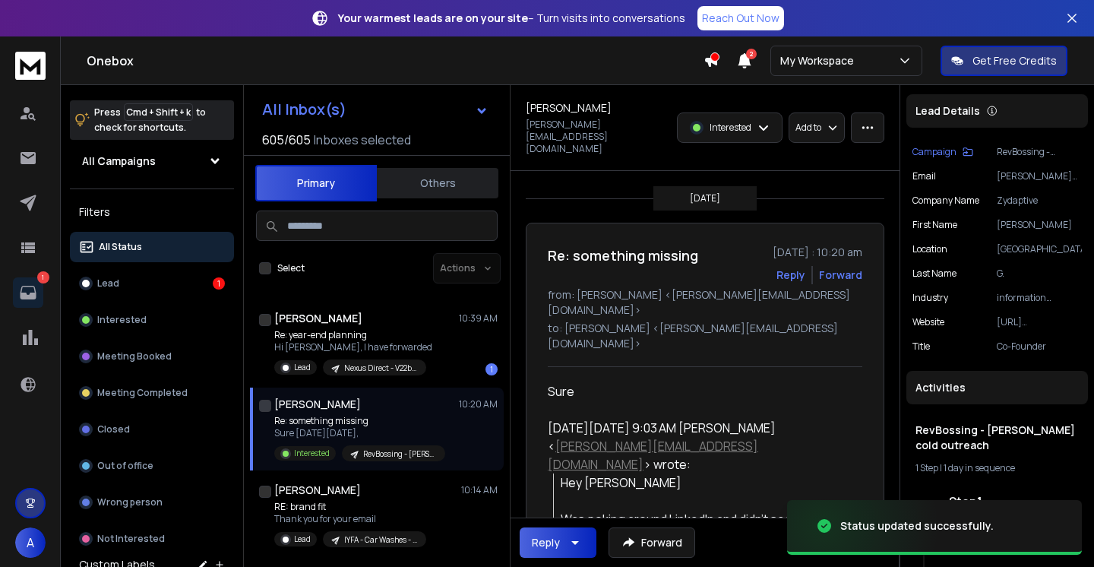
click at [833, 267] on div "Forward" at bounding box center [840, 274] width 43 height 15
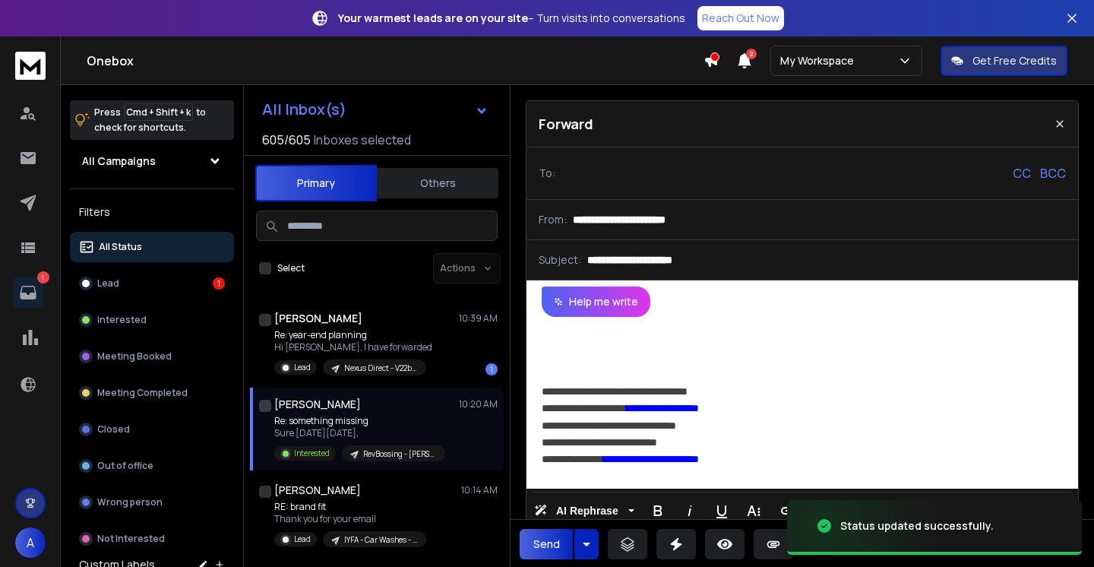
click at [605, 175] on input at bounding box center [615, 173] width 106 height 27
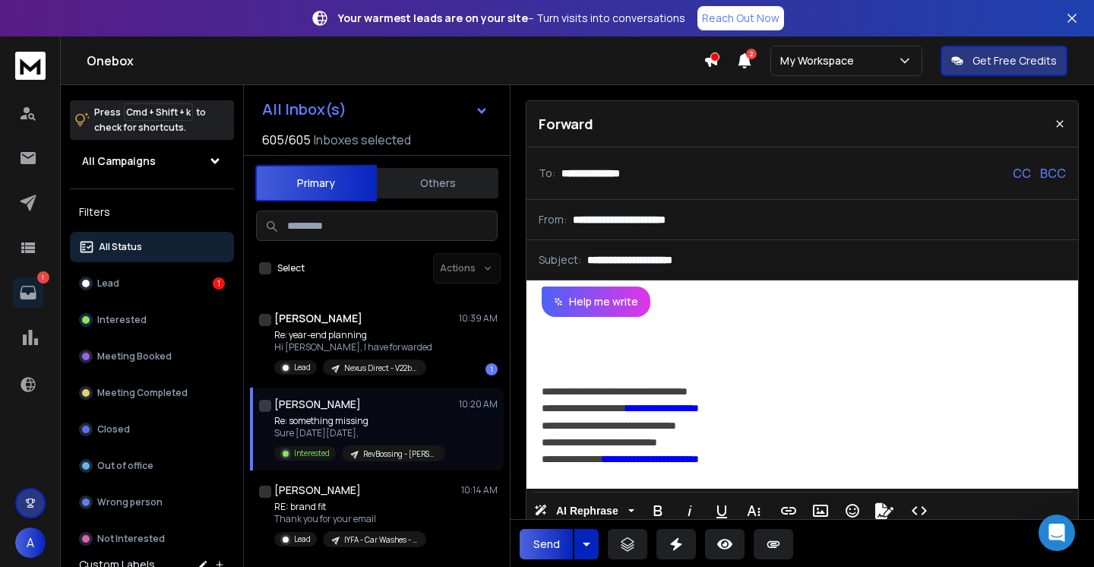
type input "**********"
click at [535, 542] on button "Send" at bounding box center [546, 544] width 53 height 30
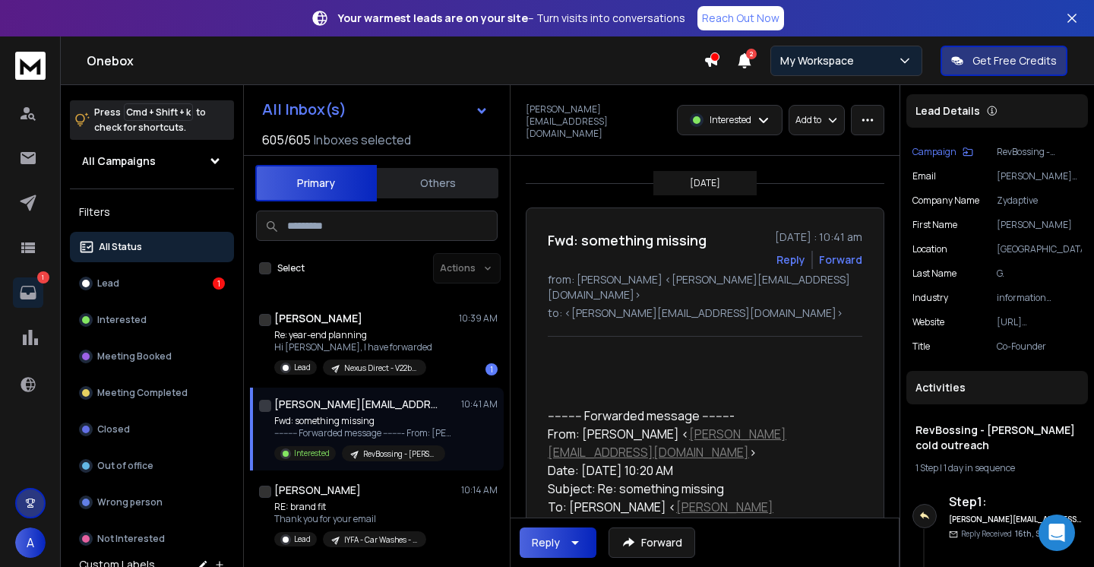
click at [830, 60] on p "My Workspace" at bounding box center [820, 60] width 80 height 15
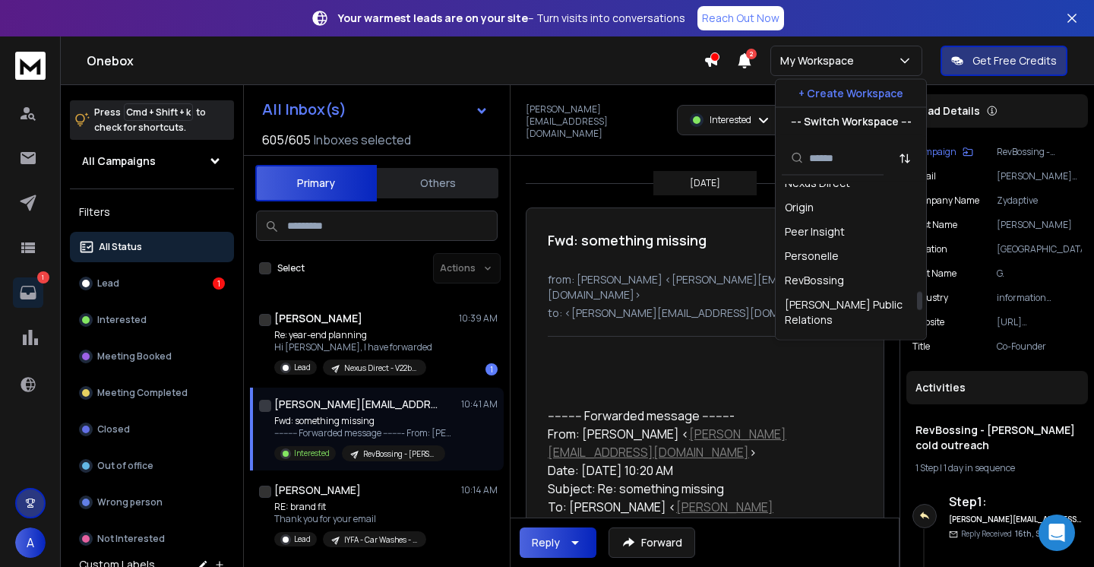
scroll to position [911, 0]
click at [826, 272] on div "RevBossing" at bounding box center [814, 279] width 59 height 15
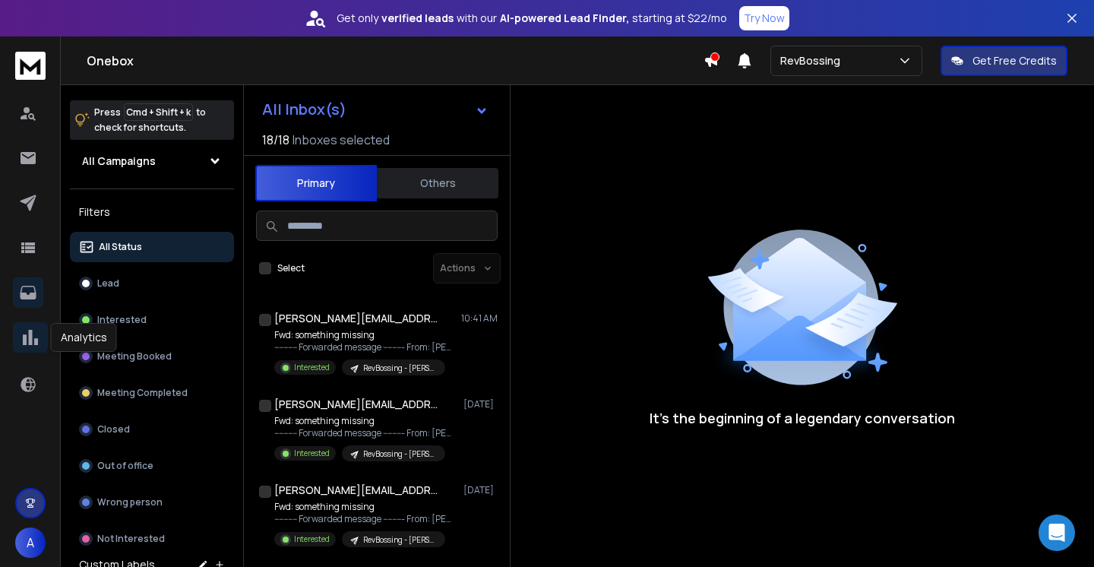
click at [36, 339] on icon at bounding box center [30, 337] width 15 height 15
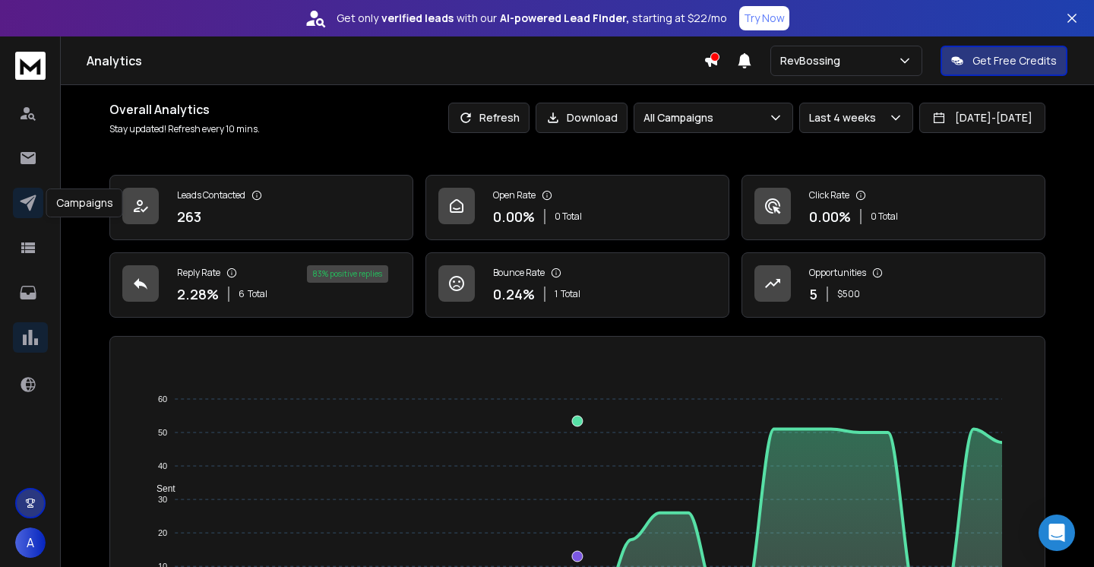
click at [26, 204] on icon at bounding box center [28, 203] width 18 height 18
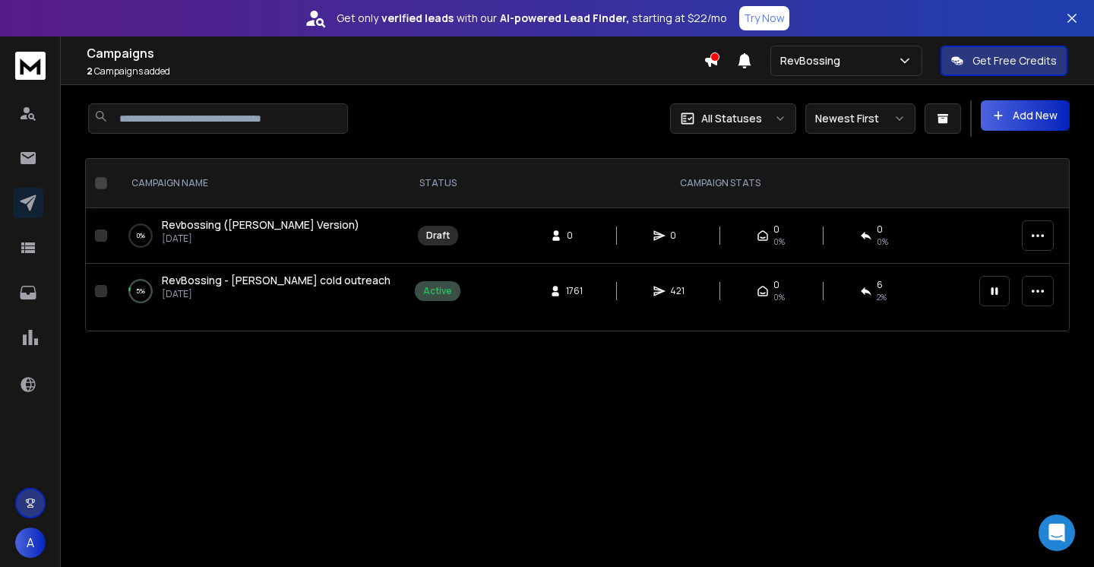
click at [233, 285] on span "RevBossing - [PERSON_NAME] cold outreach" at bounding box center [276, 280] width 229 height 14
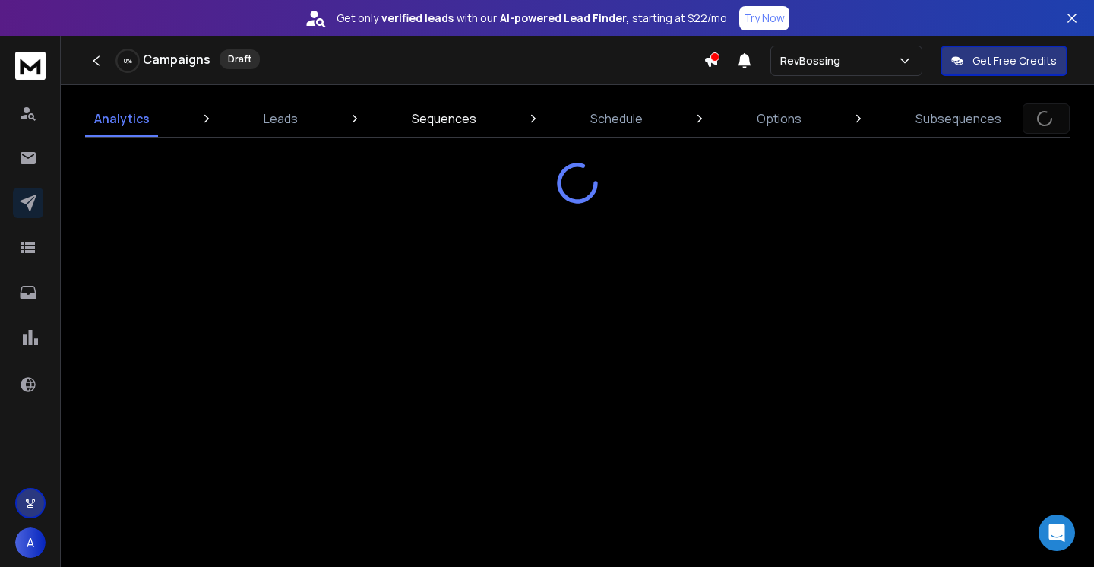
click at [459, 119] on p "Sequences" at bounding box center [444, 118] width 65 height 18
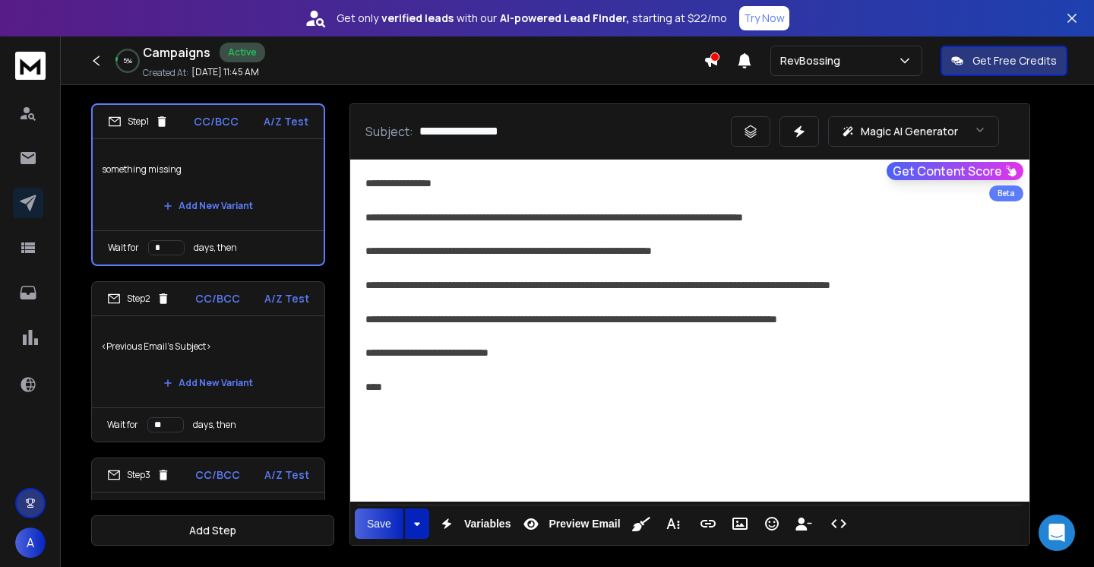
click at [223, 340] on p "<Previous Email's Subject>" at bounding box center [208, 346] width 214 height 43
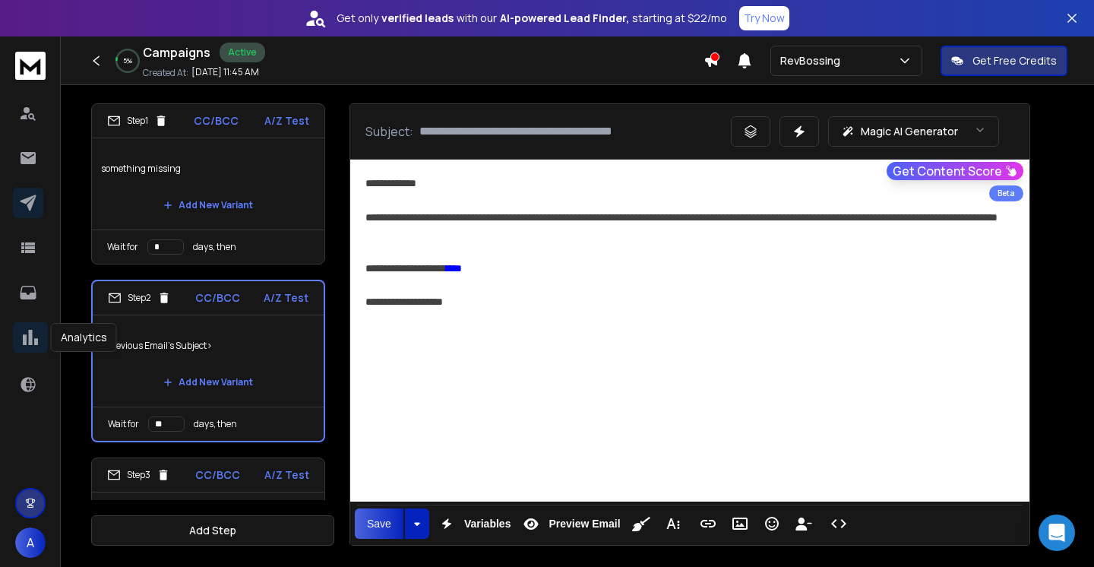
click at [27, 345] on icon at bounding box center [30, 337] width 23 height 23
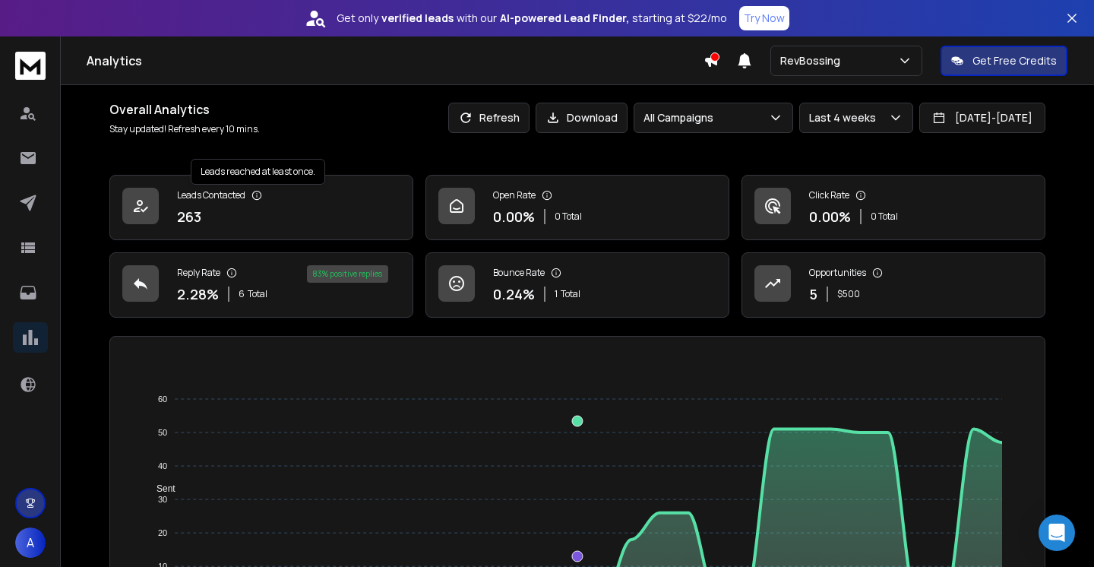
click at [262, 197] on icon at bounding box center [257, 195] width 11 height 11
click at [812, 63] on p "RevBossing" at bounding box center [813, 60] width 66 height 15
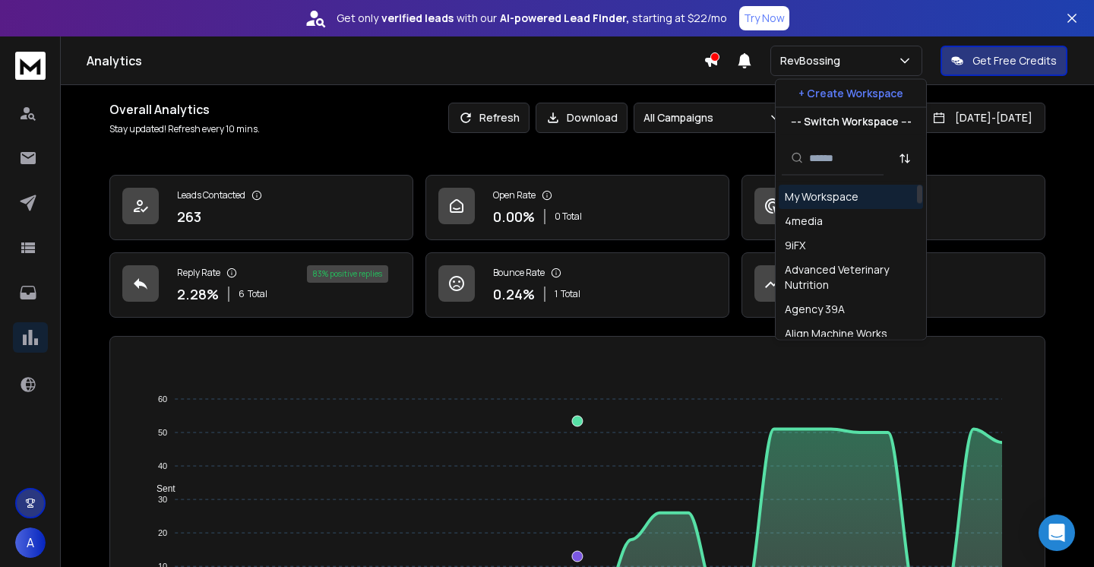
click at [821, 195] on div "My Workspace" at bounding box center [822, 196] width 74 height 15
